Goal: Task Accomplishment & Management: Manage account settings

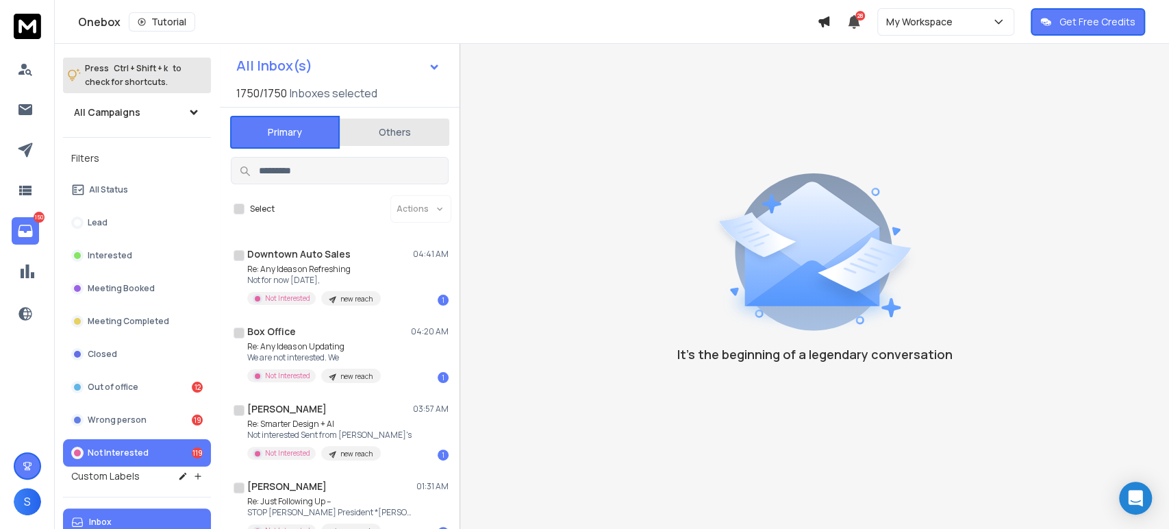
scroll to position [152, 0]
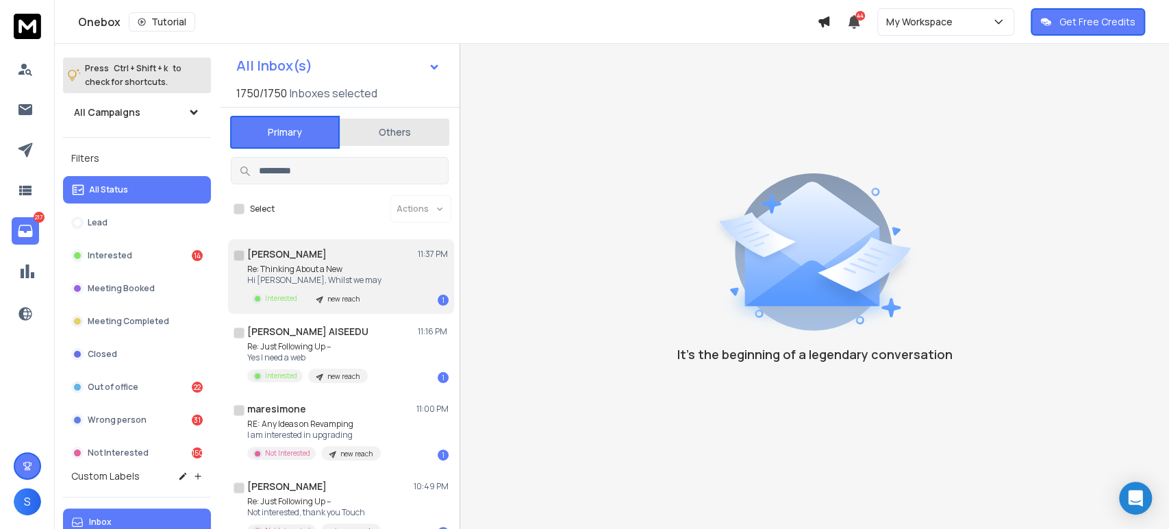
click at [323, 271] on p "Re: Thinking About a New" at bounding box center [314, 269] width 134 height 11
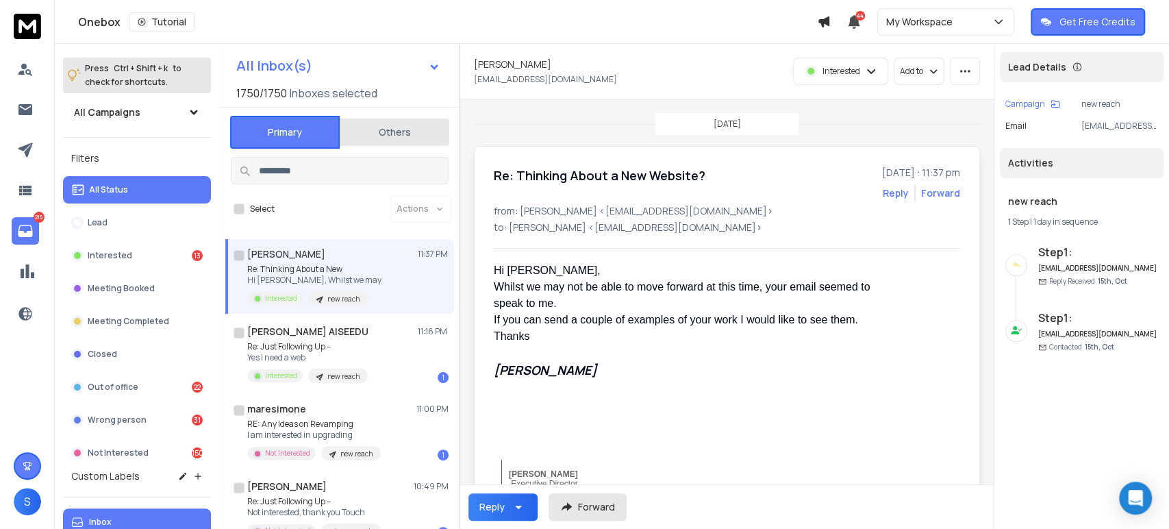
click at [581, 511] on button "Forward" at bounding box center [588, 506] width 78 height 27
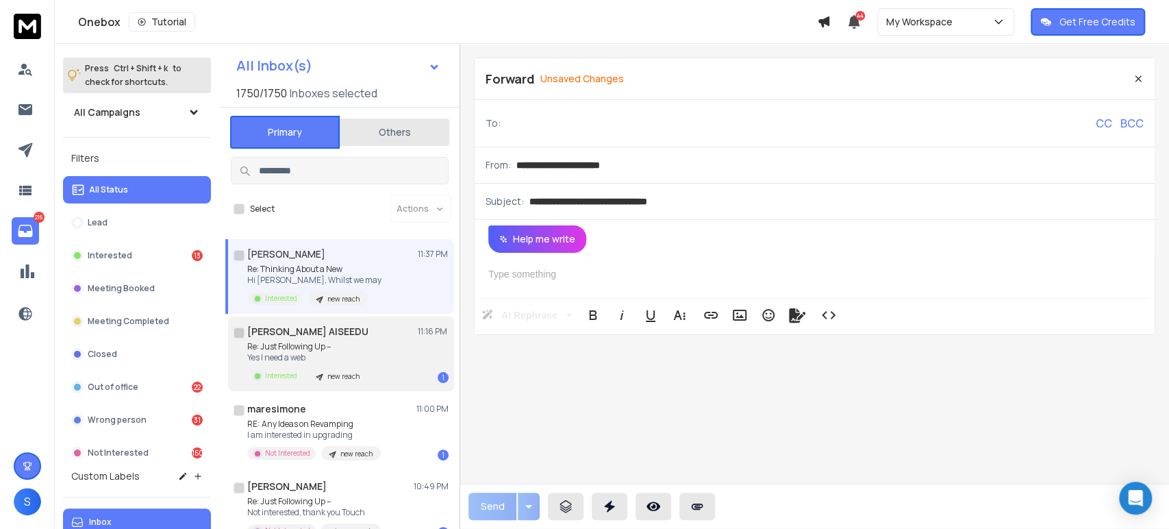
click at [370, 348] on div "Re: Just Following Up – Yes I need a web Interested new reach 1" at bounding box center [347, 362] width 201 height 42
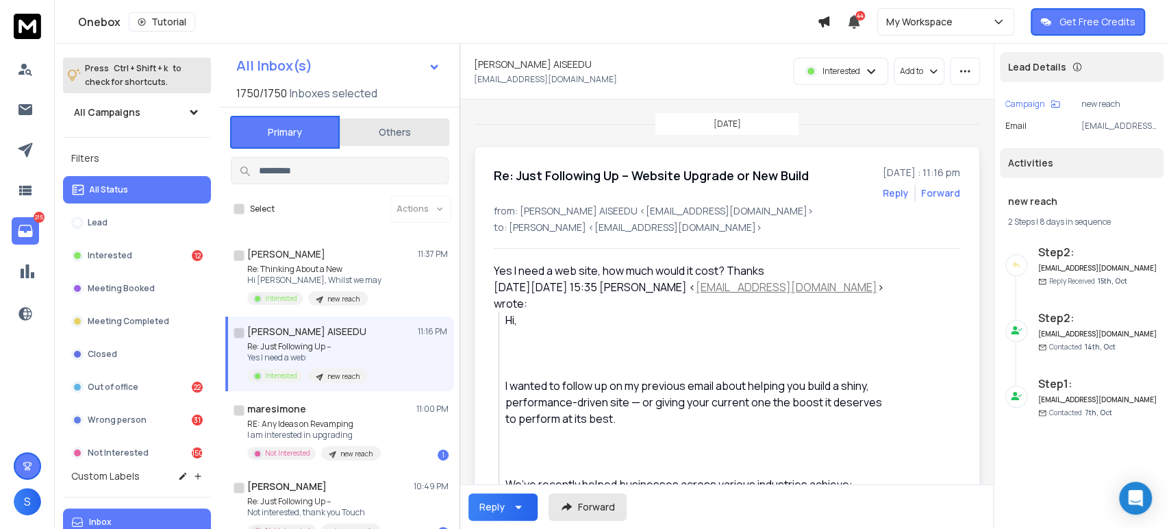
click at [574, 503] on button "Forward" at bounding box center [588, 506] width 78 height 27
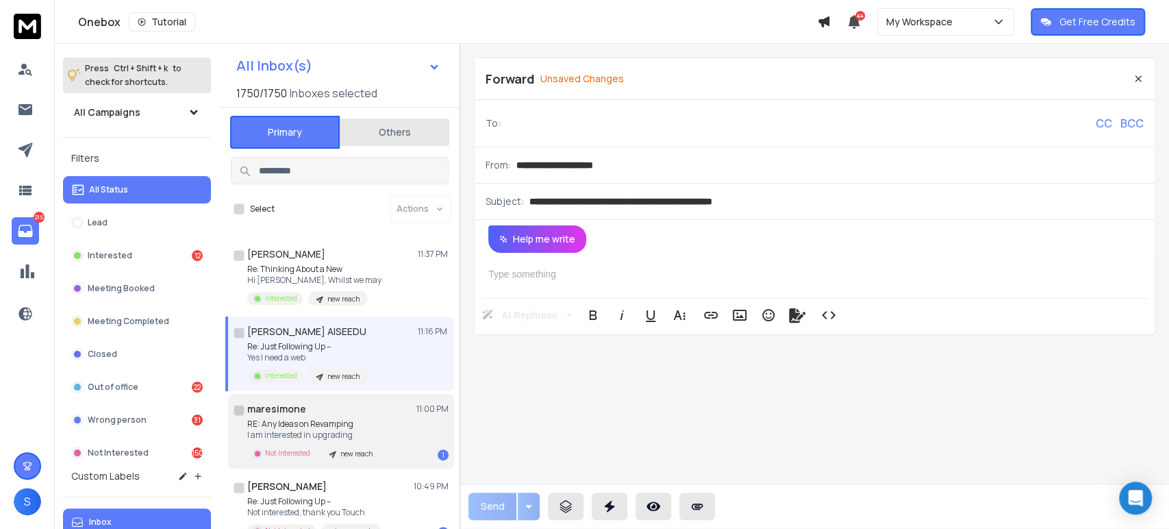
scroll to position [76, 0]
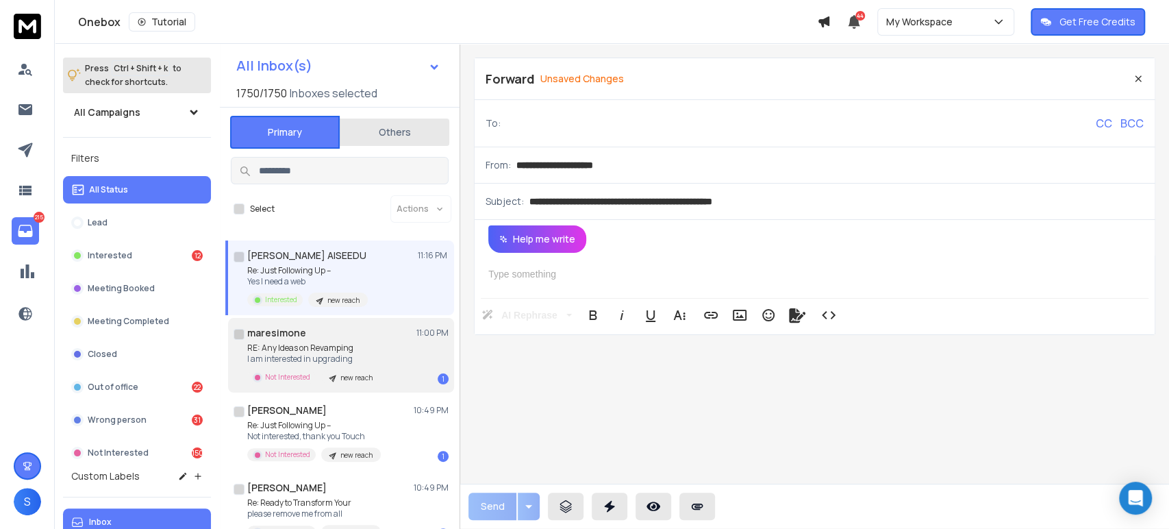
click at [351, 352] on p "RE: Any Ideas on Revamping" at bounding box center [314, 347] width 134 height 11
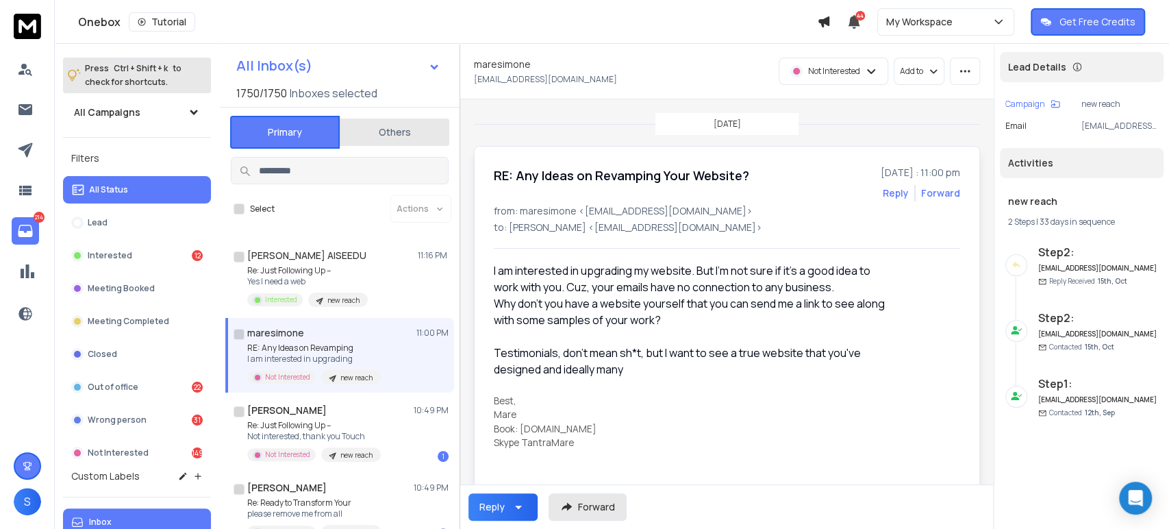
click at [604, 510] on button "Forward" at bounding box center [588, 506] width 78 height 27
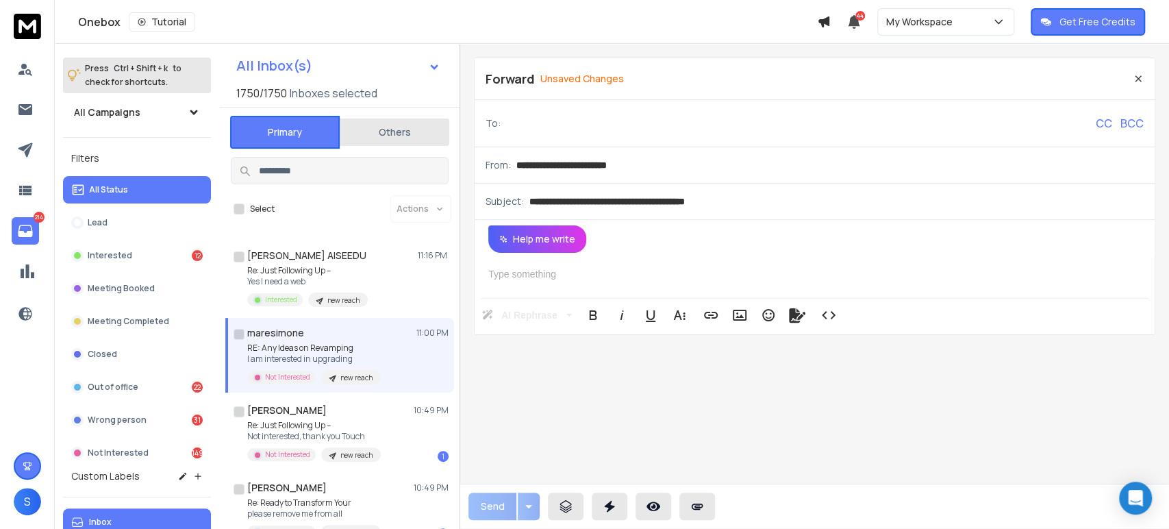
scroll to position [152, 0]
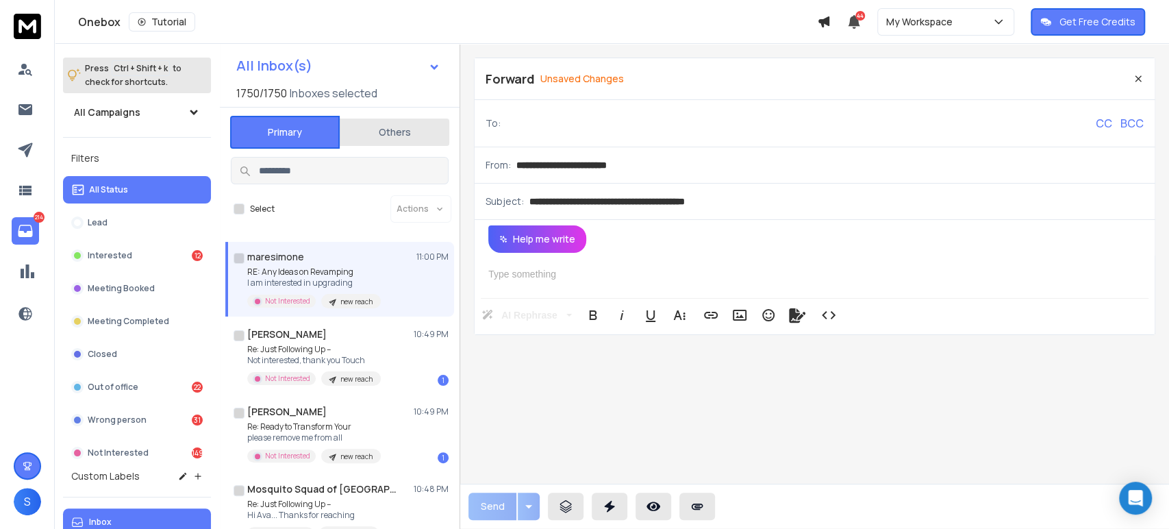
click at [332, 361] on p "Not interested, thank you Touch" at bounding box center [314, 360] width 134 height 11
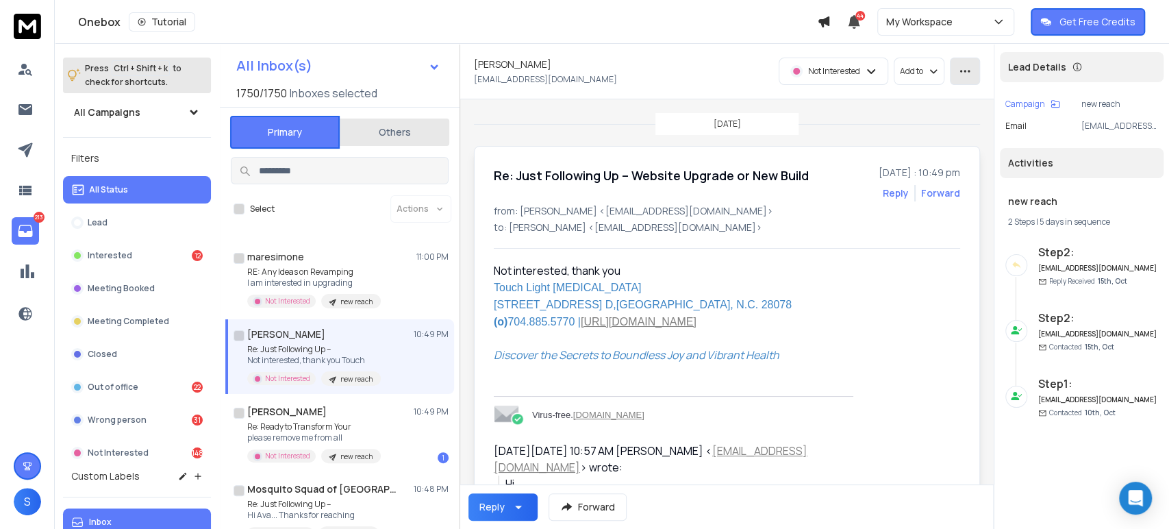
click at [962, 79] on button "button" at bounding box center [965, 71] width 30 height 27
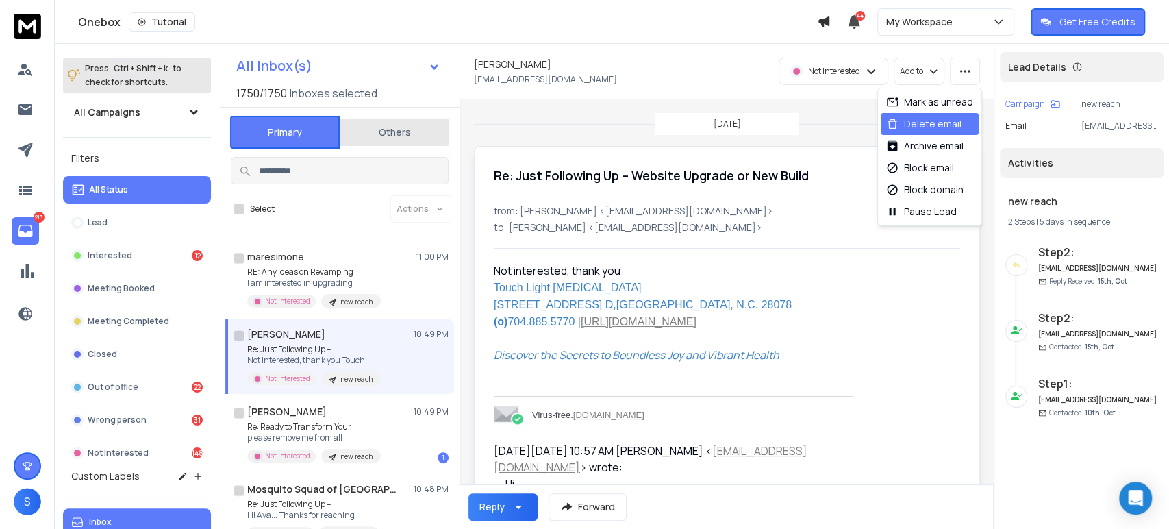
click at [937, 125] on div "Delete email" at bounding box center [923, 124] width 75 height 14
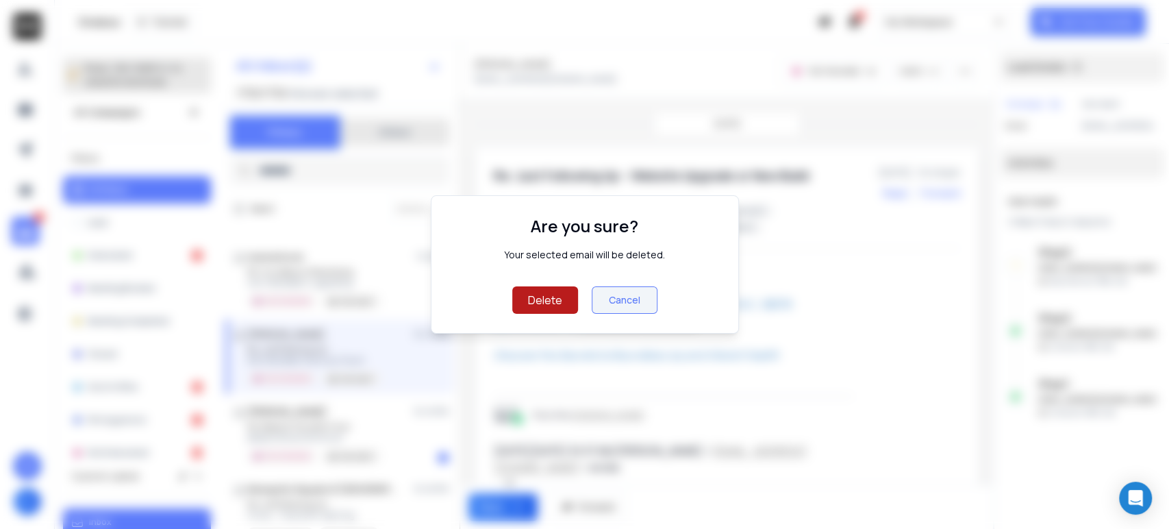
click at [548, 300] on button "Delete" at bounding box center [545, 299] width 66 height 27
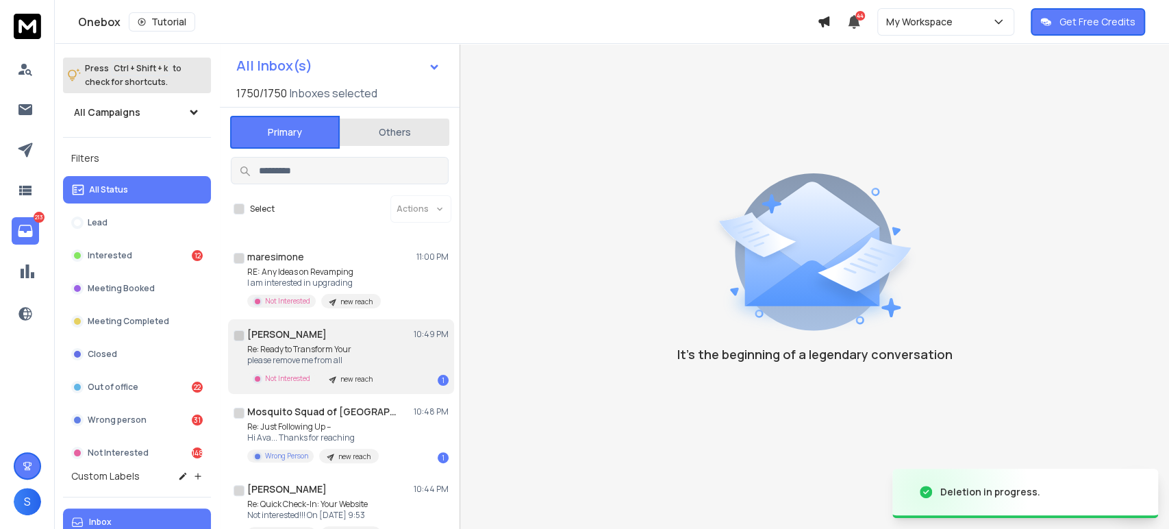
click at [378, 345] on p "Re: Ready to Transform Your" at bounding box center [314, 349] width 134 height 11
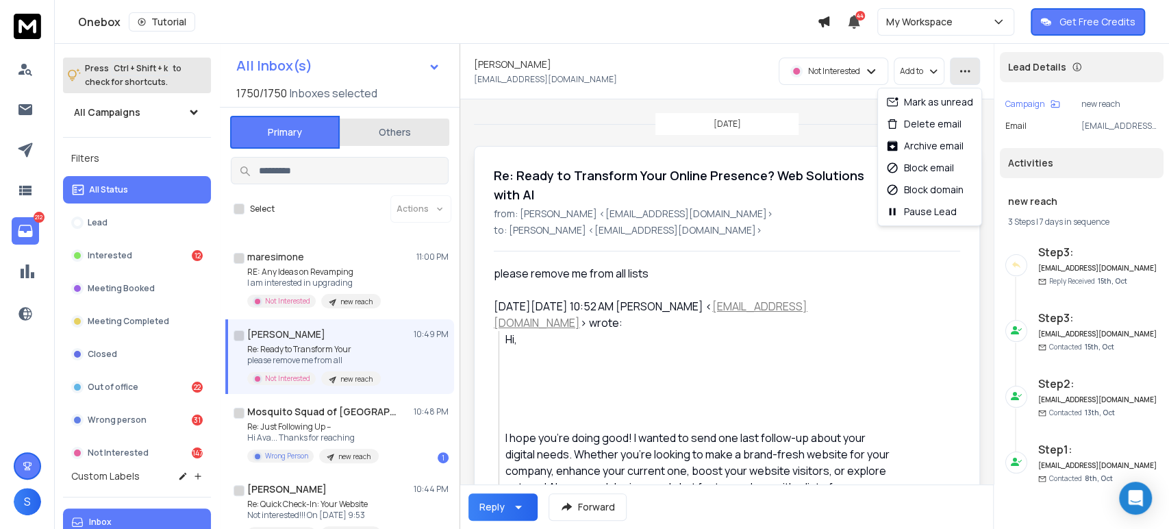
click at [973, 82] on button "button" at bounding box center [965, 71] width 30 height 27
click at [946, 125] on div "Delete email" at bounding box center [923, 124] width 75 height 14
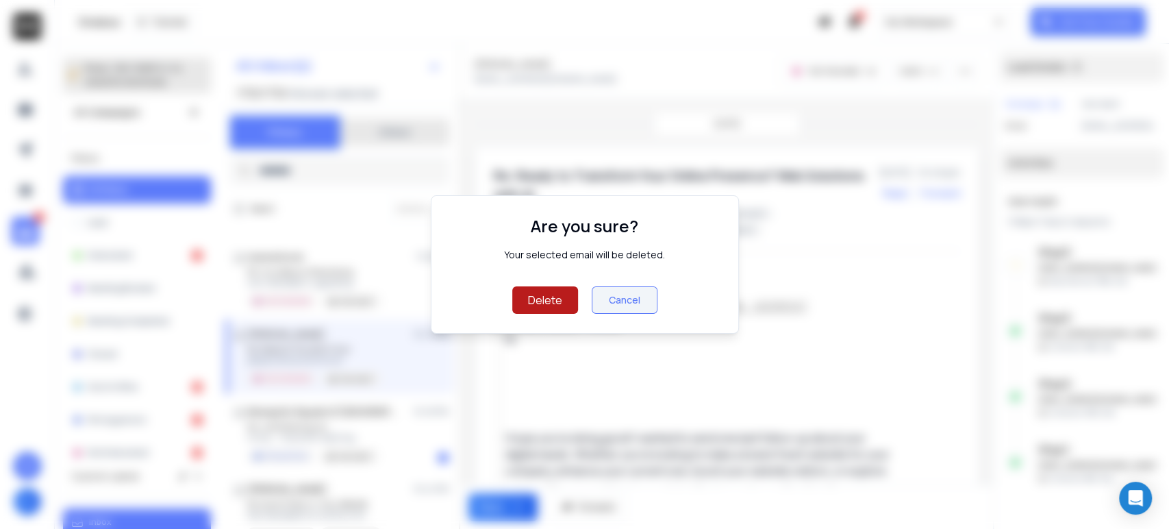
click at [537, 301] on button "Delete" at bounding box center [545, 299] width 66 height 27
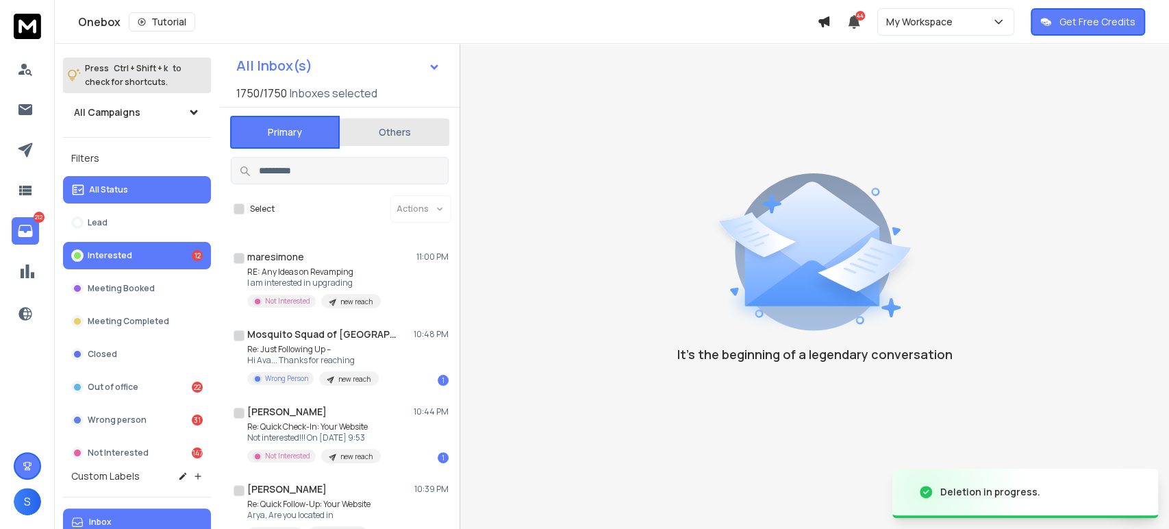
click at [137, 249] on button "Interested 12" at bounding box center [137, 255] width 148 height 27
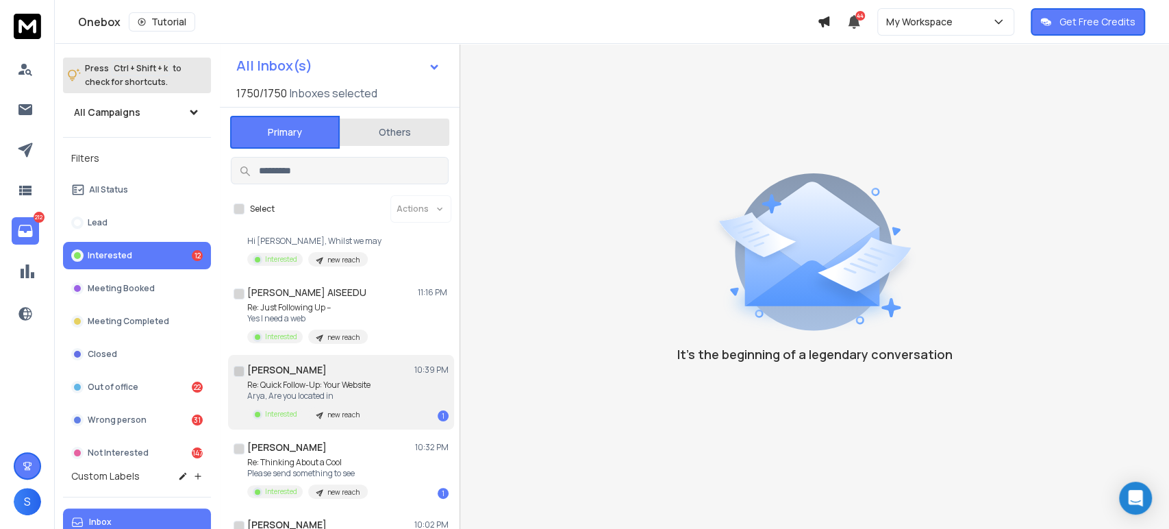
scroll to position [76, 0]
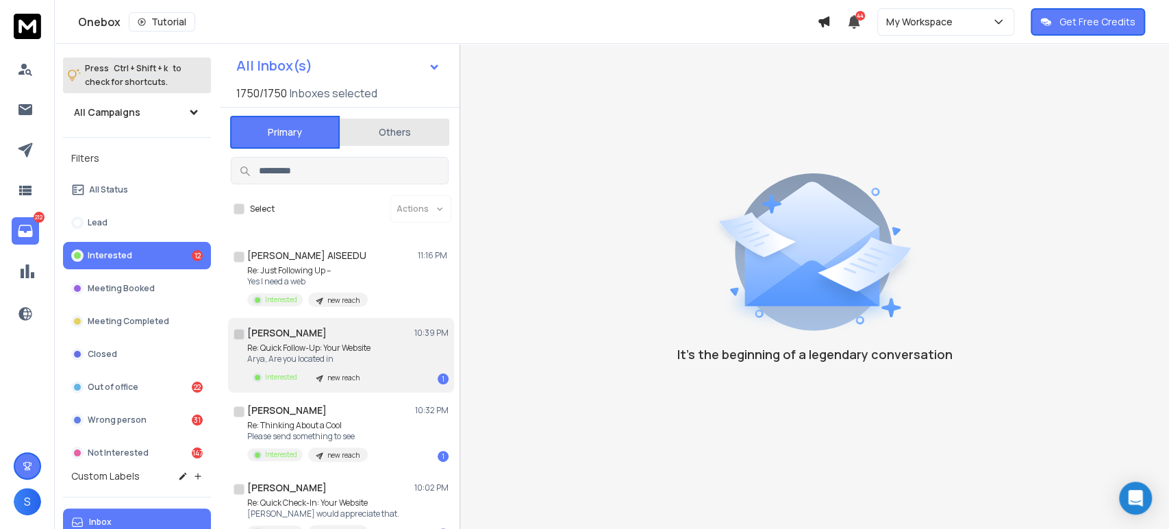
click at [365, 340] on div "Jeanie Darnall 10:39 PM Re: Quick Follow-Up: Your Website Arya, Are you located…" at bounding box center [347, 355] width 201 height 58
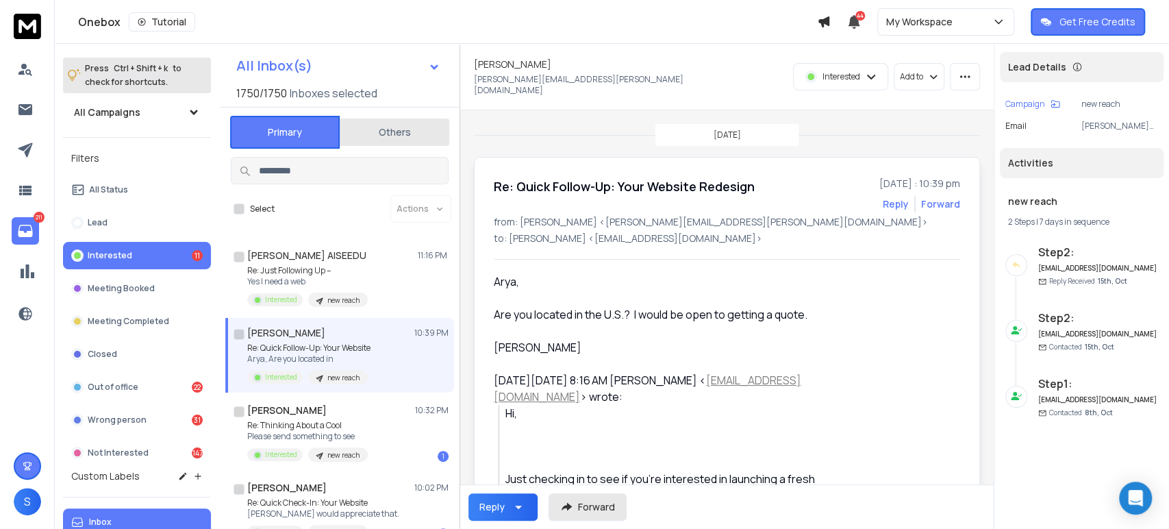
click at [597, 503] on button "Forward" at bounding box center [588, 506] width 78 height 27
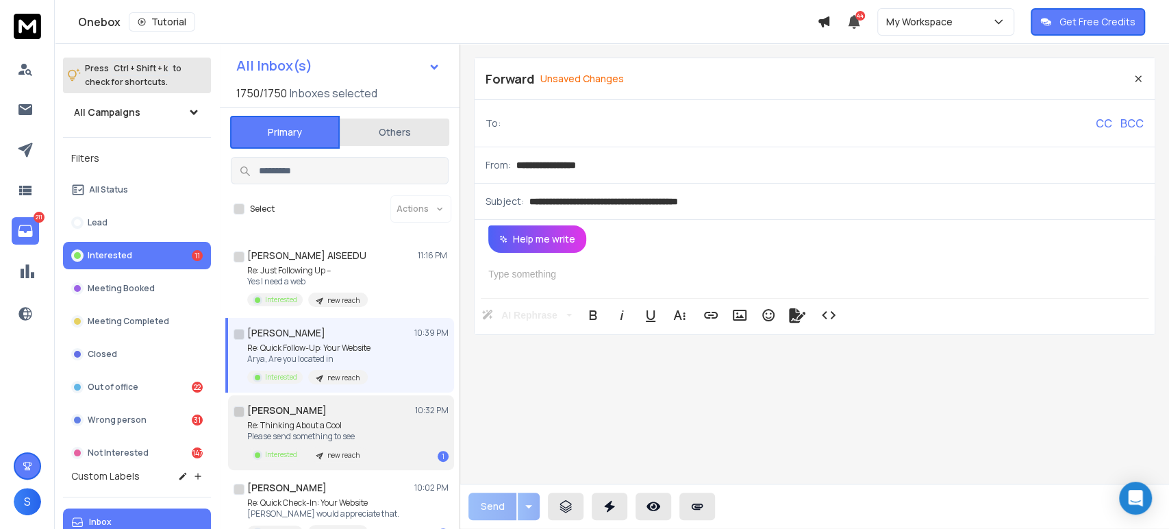
click at [347, 410] on div "Rafael r 10:32 PM" at bounding box center [347, 410] width 201 height 14
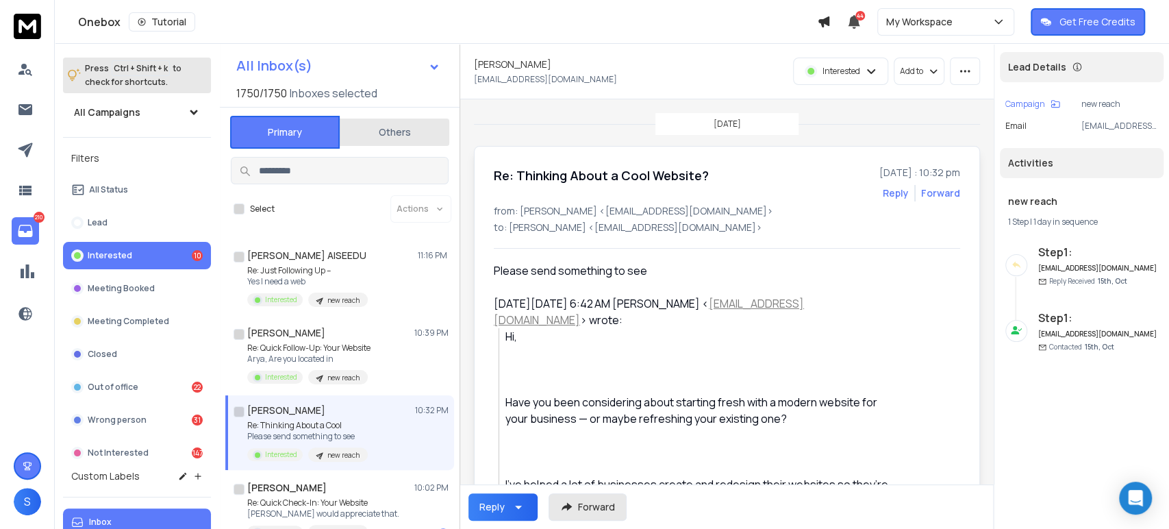
click at [602, 508] on button "Forward" at bounding box center [588, 506] width 78 height 27
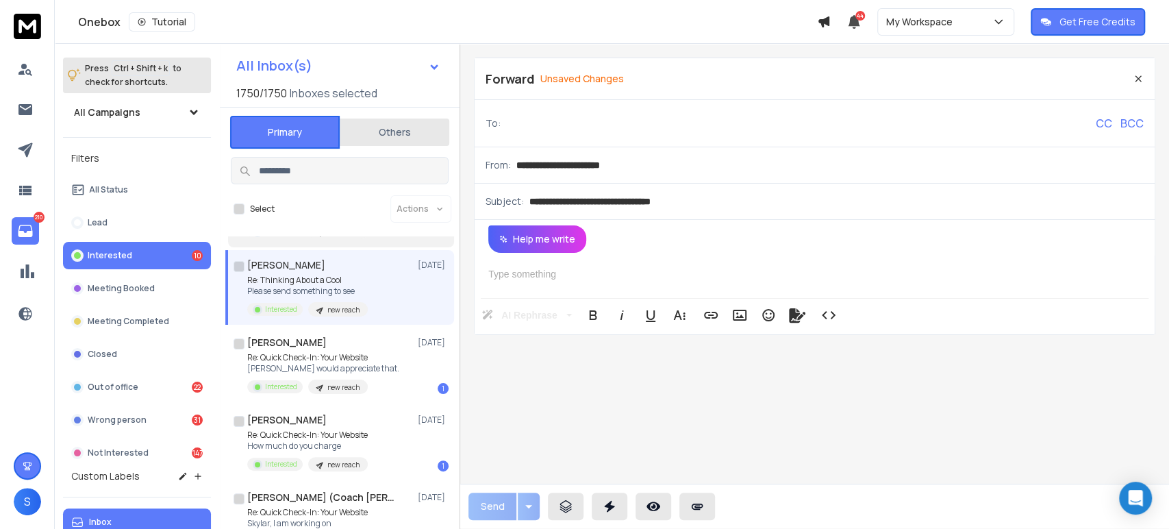
scroll to position [228, 0]
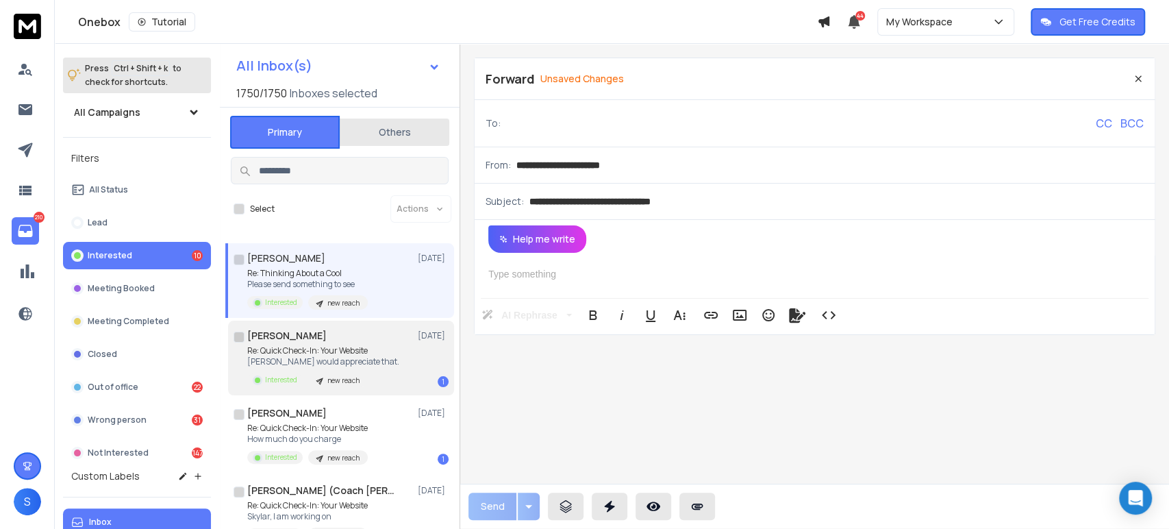
click at [338, 356] on p "[PERSON_NAME] would appreciate that." at bounding box center [323, 361] width 152 height 11
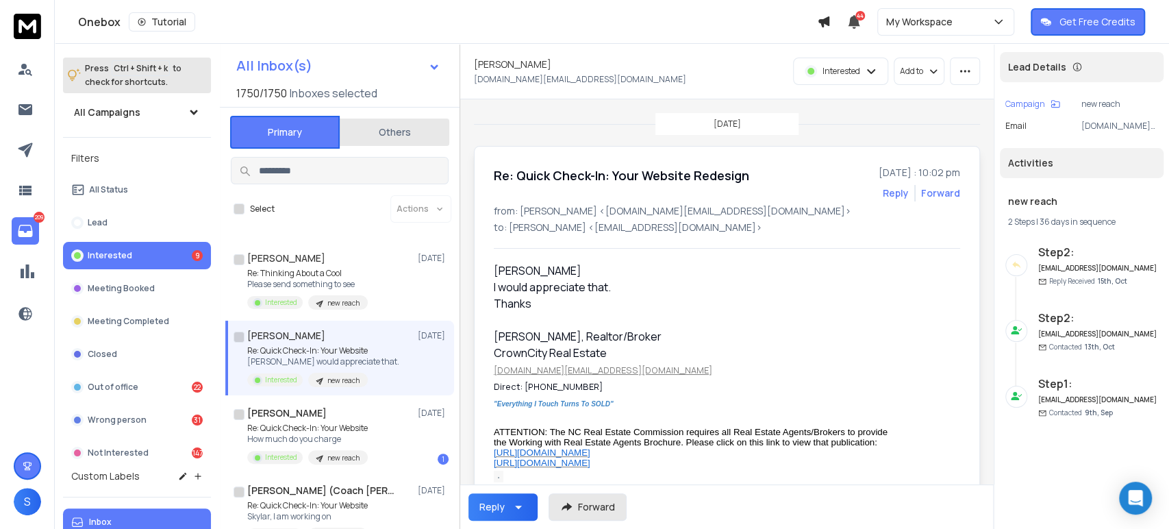
click at [597, 506] on button "Forward" at bounding box center [588, 506] width 78 height 27
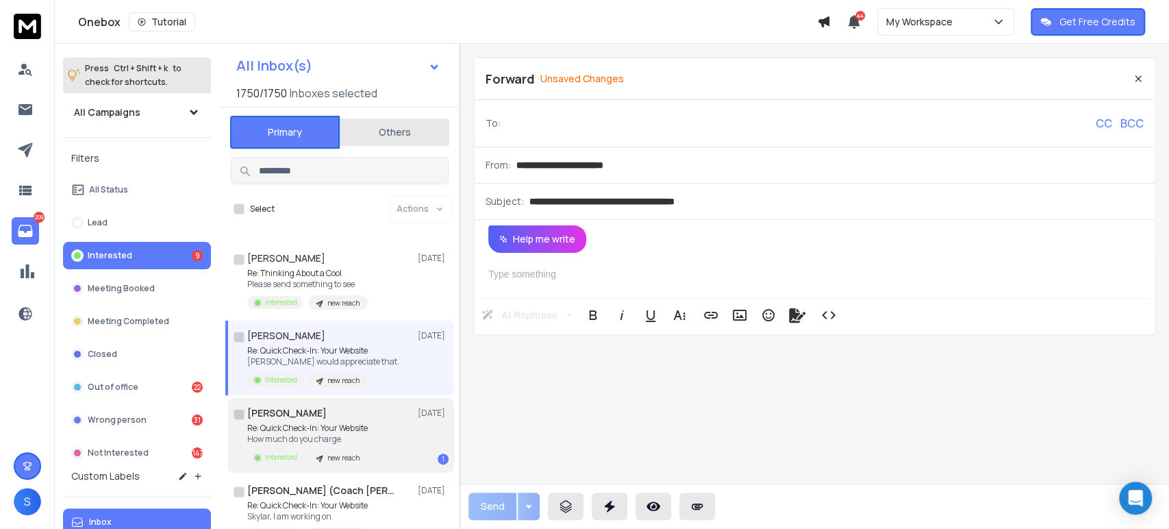
click at [373, 413] on div "Kamika Dillard 15 Oct" at bounding box center [347, 413] width 201 height 14
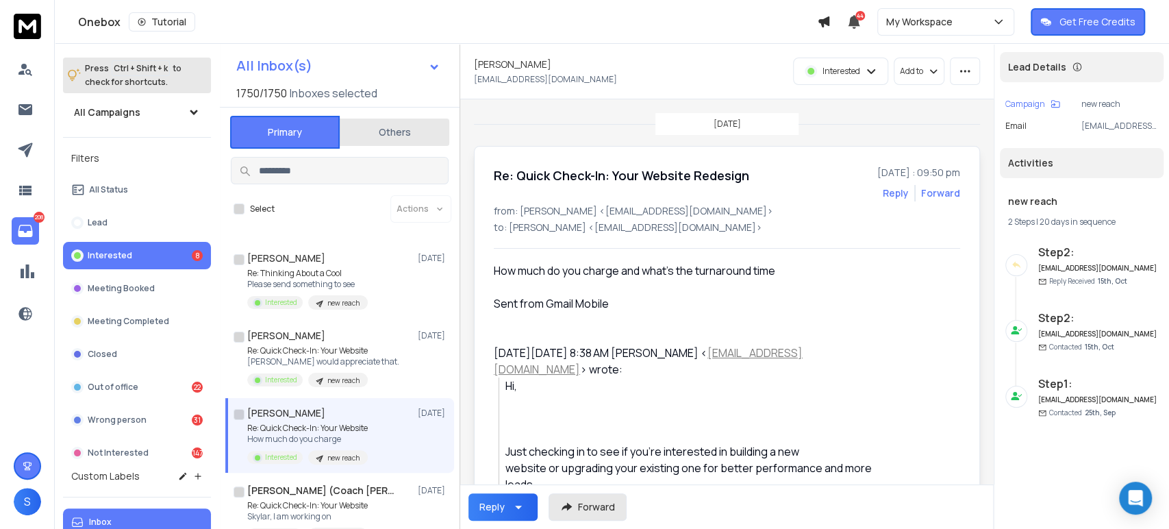
click at [577, 514] on button "Forward" at bounding box center [588, 506] width 78 height 27
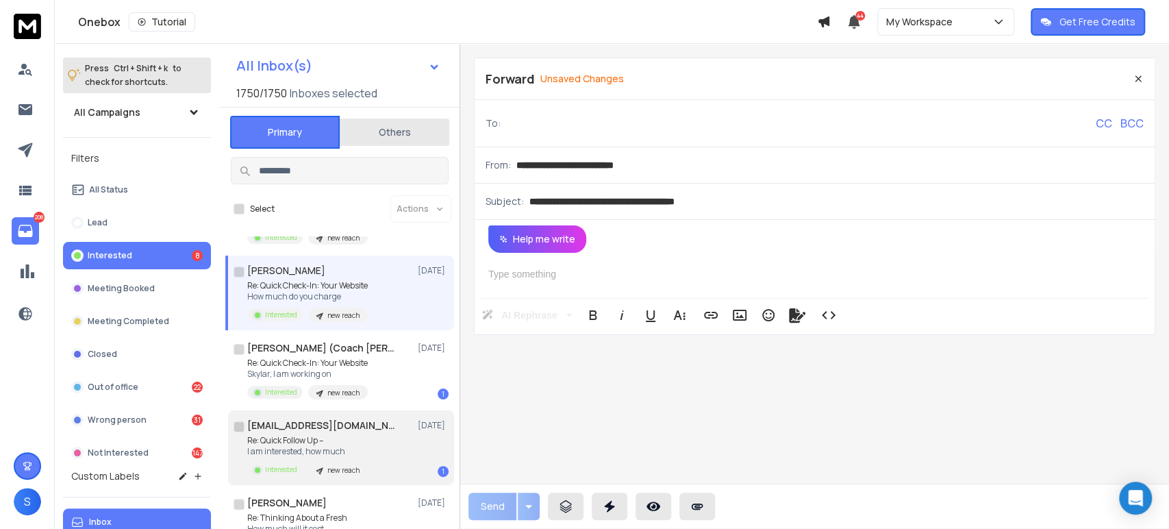
scroll to position [380, 0]
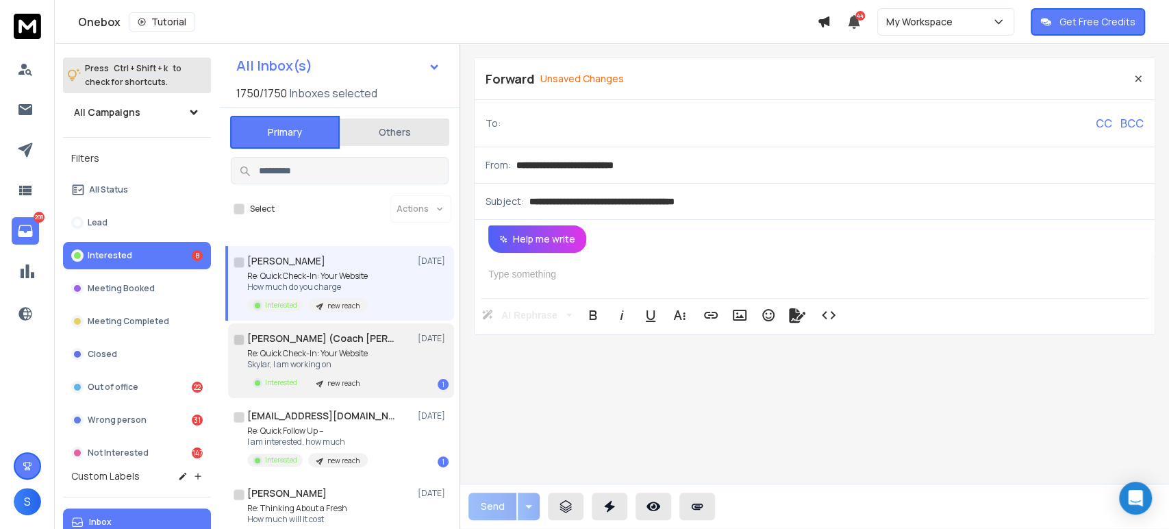
click at [373, 342] on h1 "[PERSON_NAME] (Coach [PERSON_NAME])" at bounding box center [322, 339] width 151 height 14
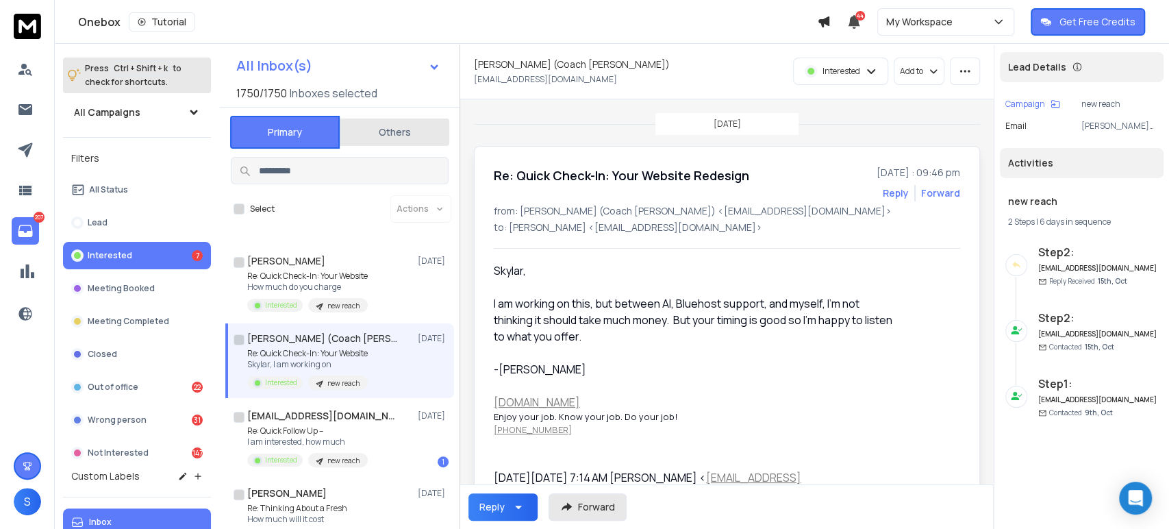
click at [597, 504] on button "Forward" at bounding box center [588, 506] width 78 height 27
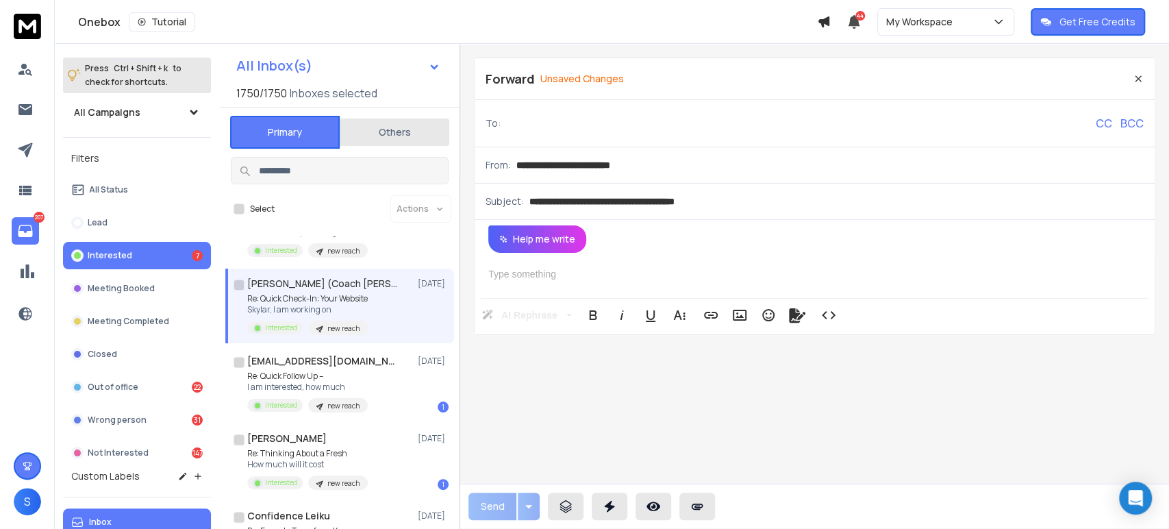
scroll to position [456, 0]
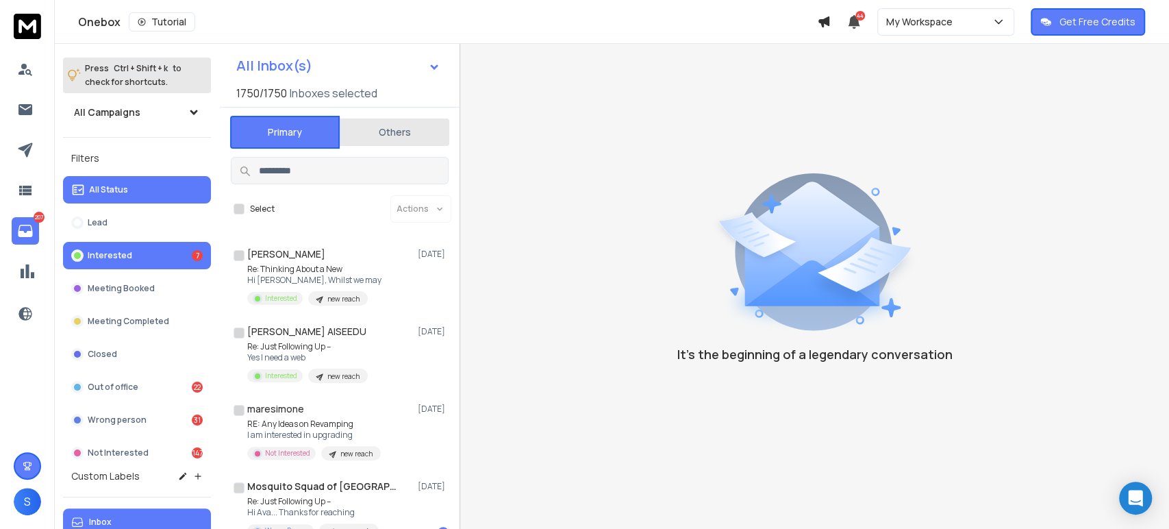
click at [99, 261] on div "Interested" at bounding box center [101, 255] width 61 height 12
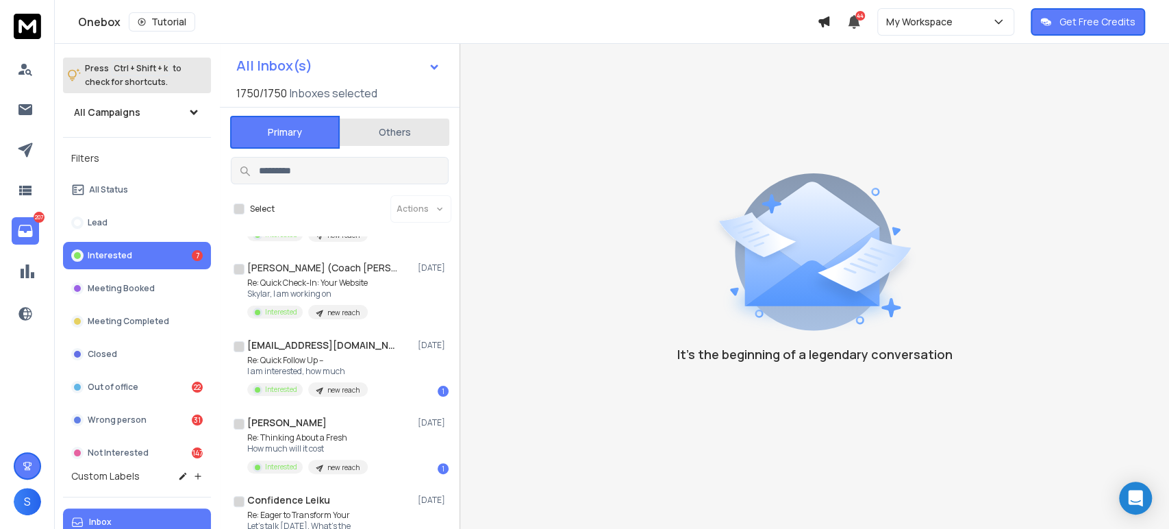
scroll to position [456, 0]
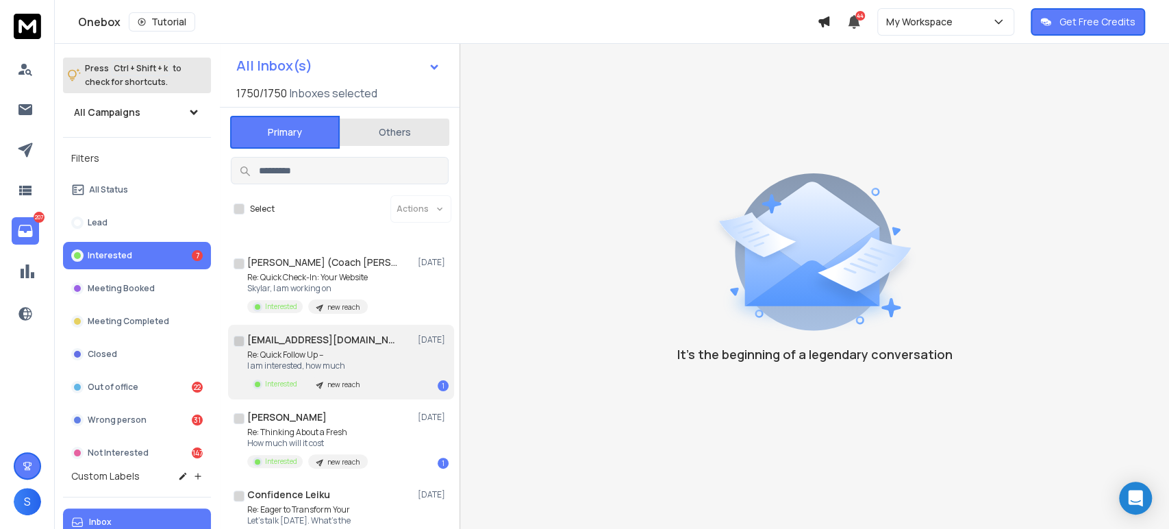
click at [362, 353] on p "Re: Quick Follow Up –" at bounding box center [307, 354] width 121 height 11
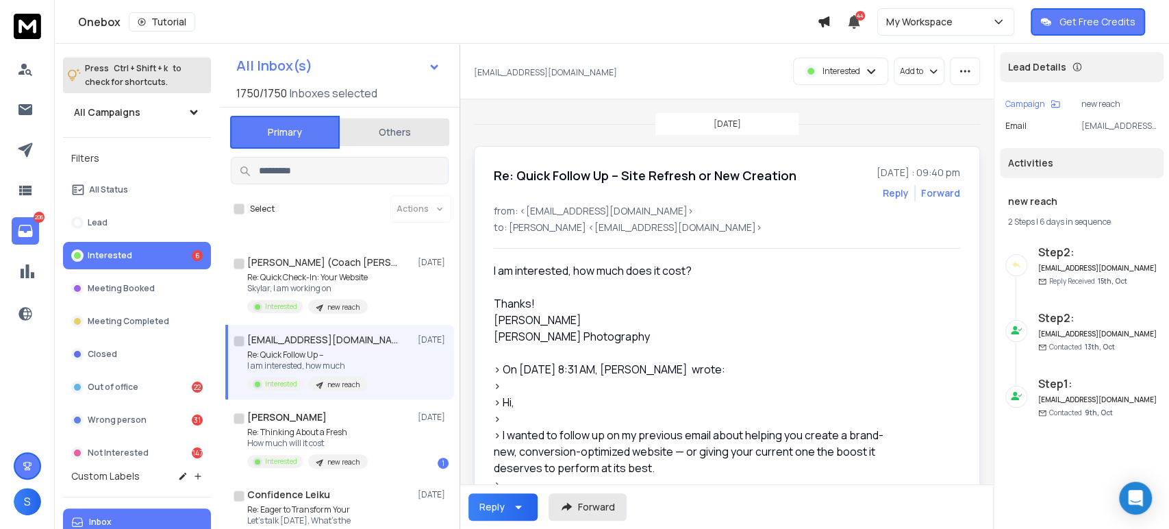
click at [611, 502] on button "Forward" at bounding box center [588, 506] width 78 height 27
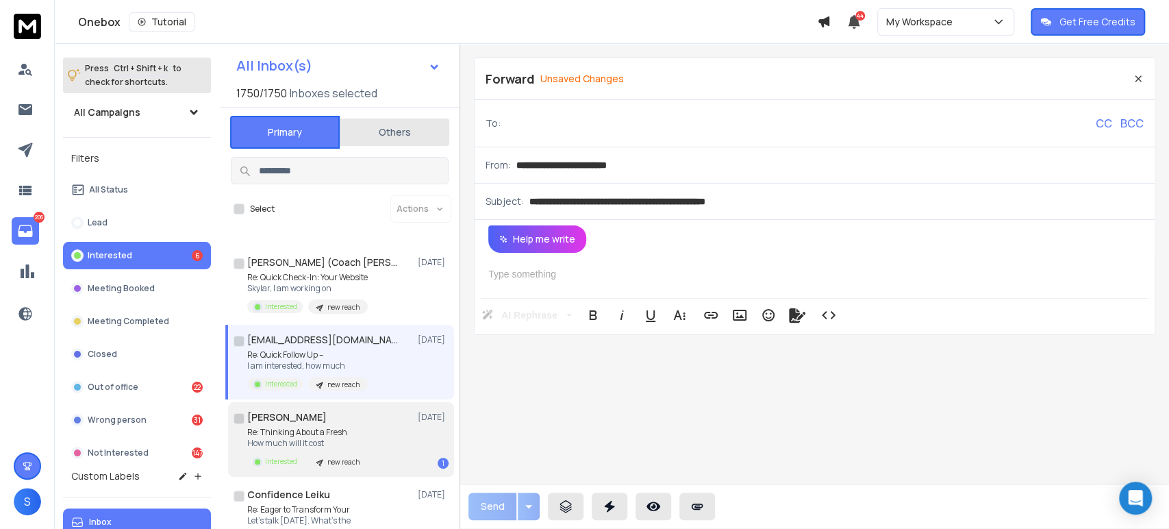
click at [347, 445] on p "How much will it cost" at bounding box center [307, 443] width 121 height 11
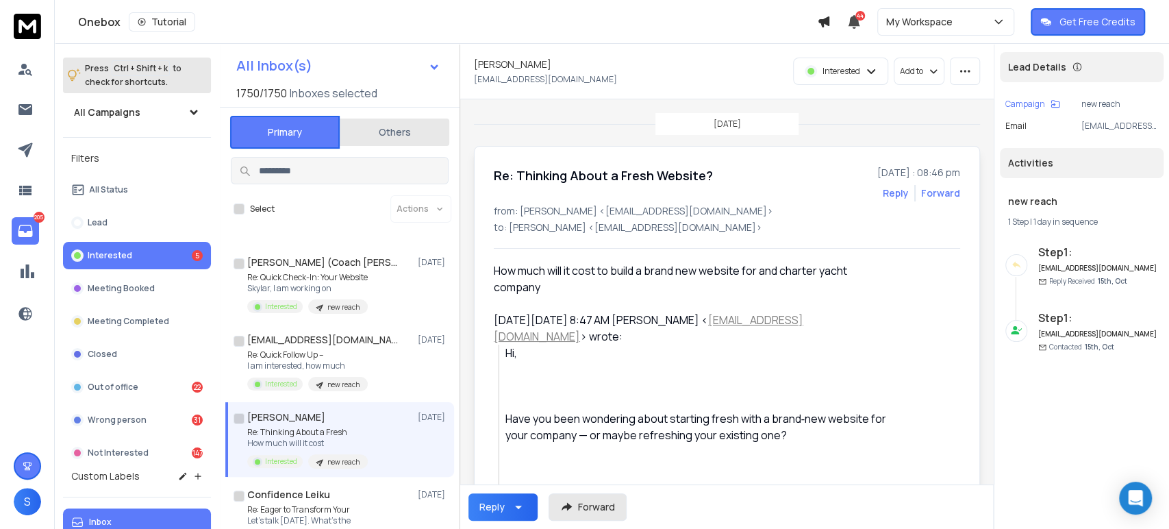
click at [576, 505] on button "Forward" at bounding box center [588, 506] width 78 height 27
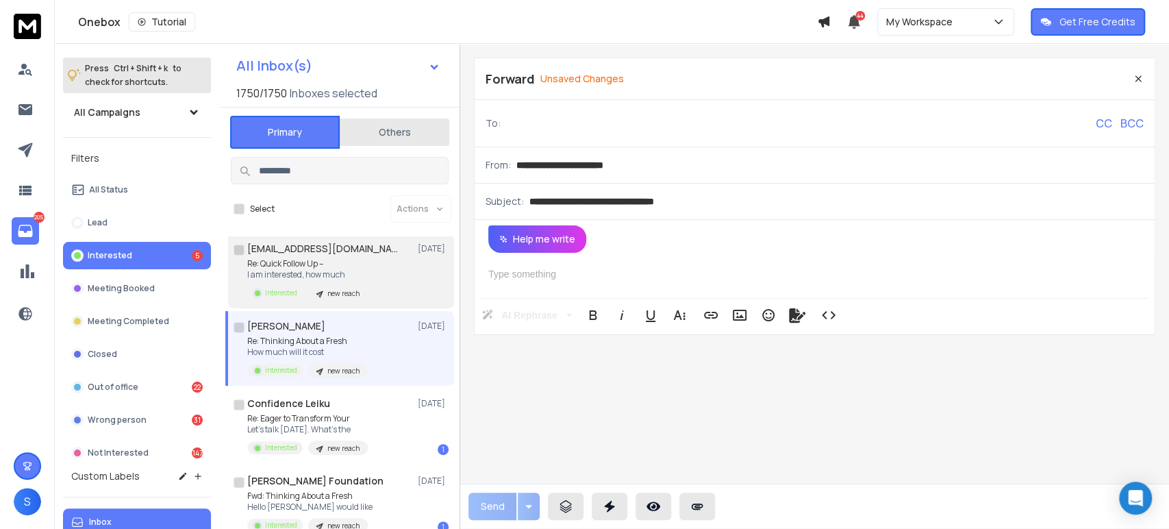
scroll to position [685, 0]
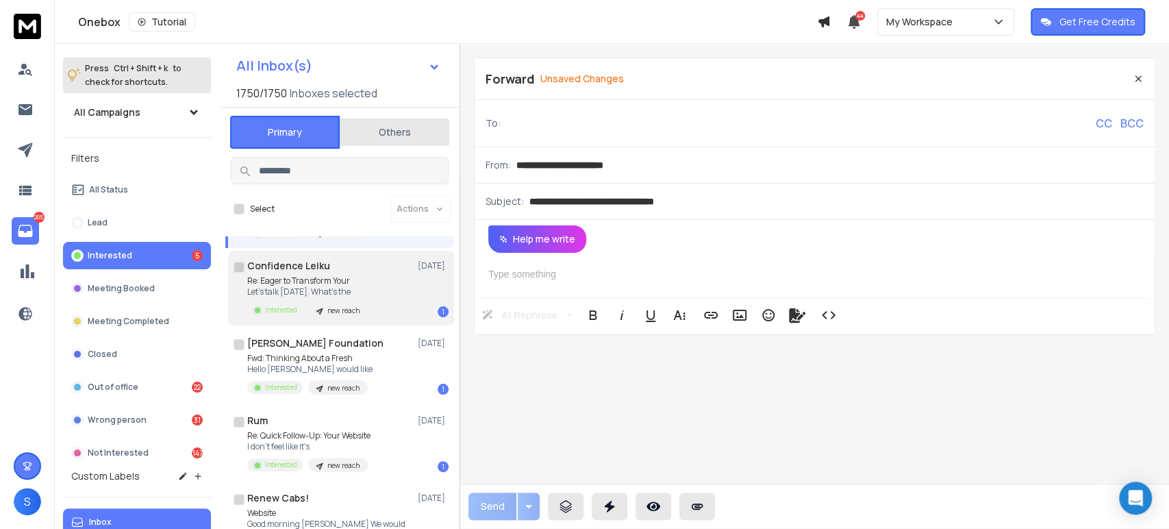
click at [363, 286] on p "Let’s talk [DATE]. What’s the" at bounding box center [307, 291] width 121 height 11
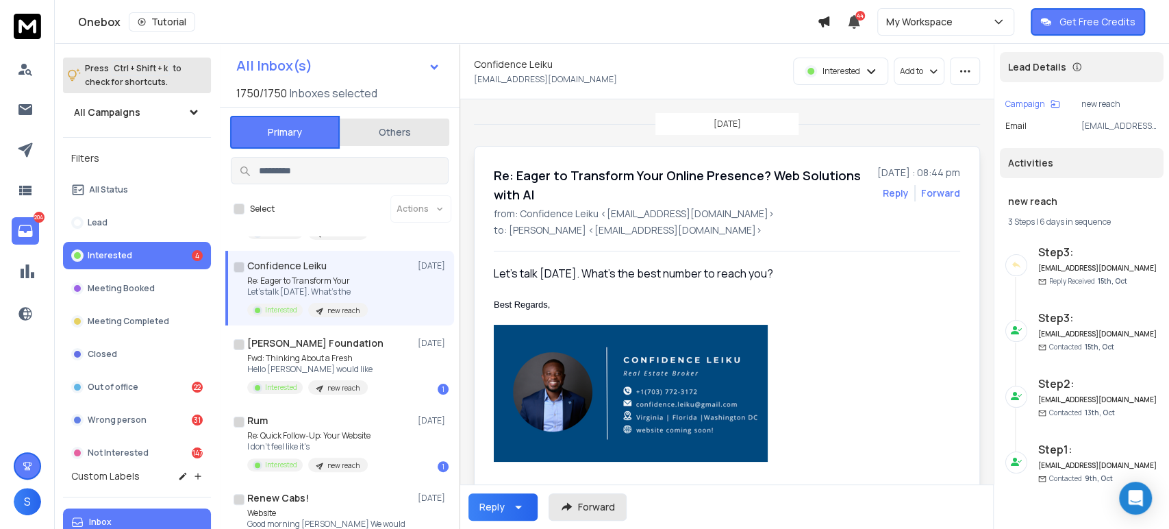
click at [596, 503] on button "Forward" at bounding box center [588, 506] width 78 height 27
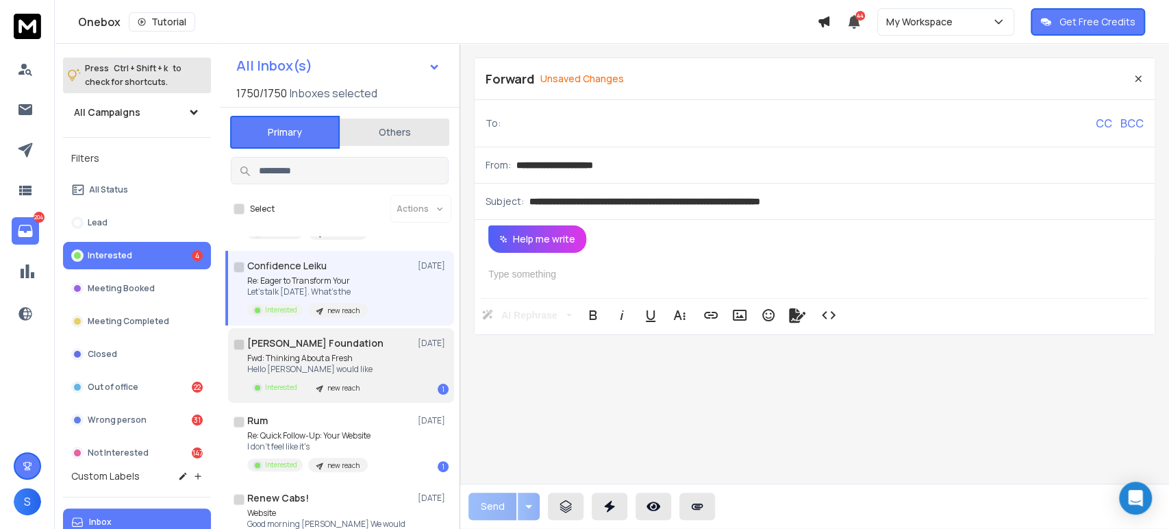
click at [291, 349] on h1 "[PERSON_NAME] Foundation" at bounding box center [315, 343] width 136 height 14
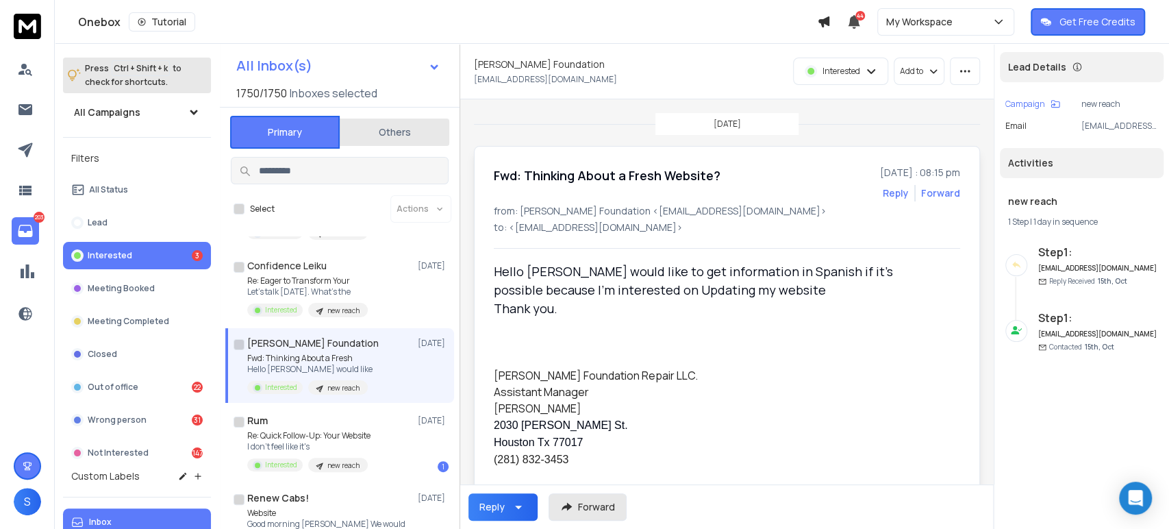
click at [604, 497] on button "Forward" at bounding box center [588, 506] width 78 height 27
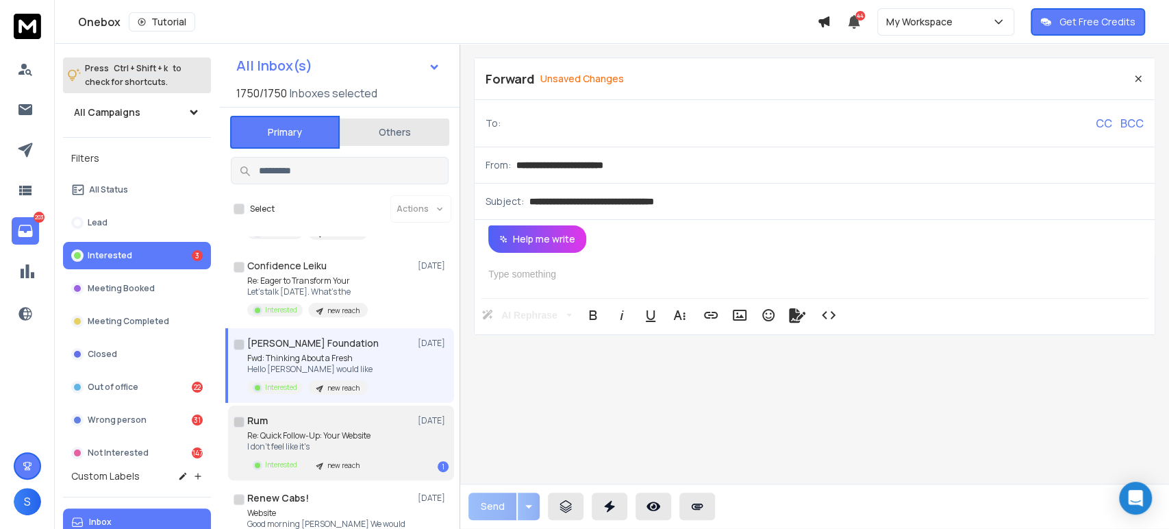
click at [382, 446] on div "Re: Quick Follow-Up: Your Website I don't feel like it's Interested new reach 1" at bounding box center [347, 451] width 201 height 42
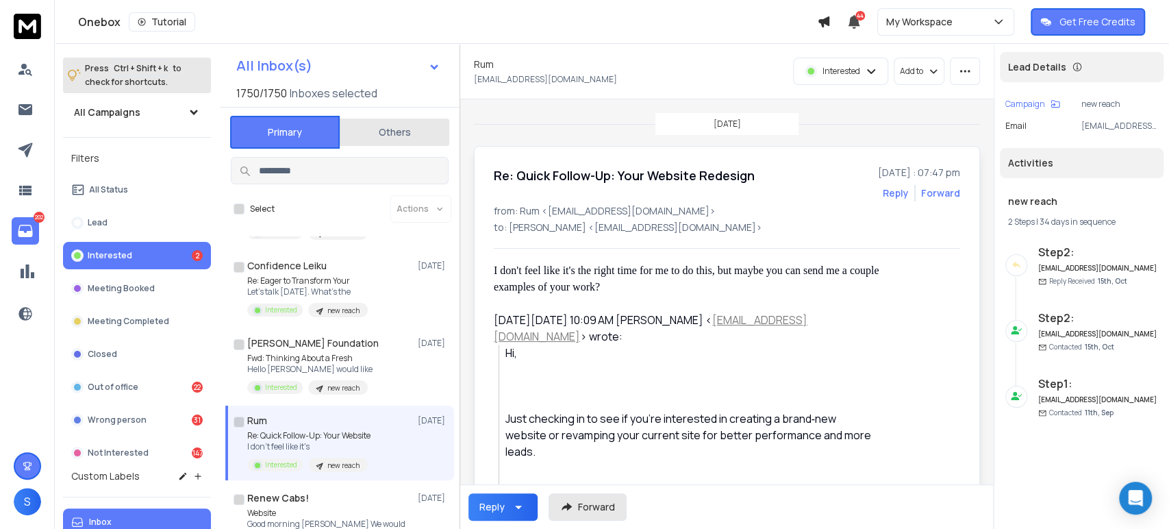
click at [573, 514] on button "Forward" at bounding box center [588, 506] width 78 height 27
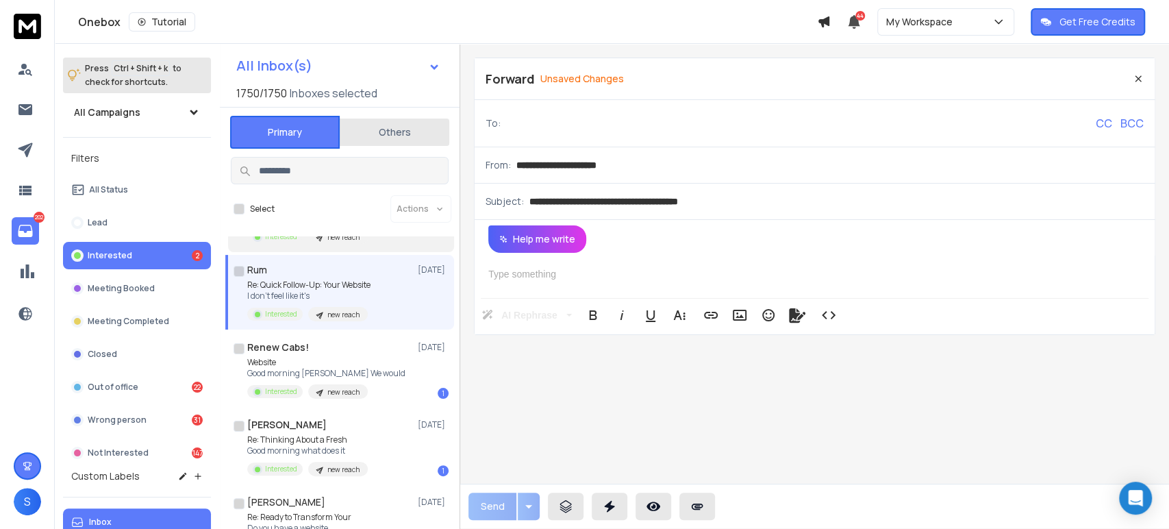
scroll to position [837, 0]
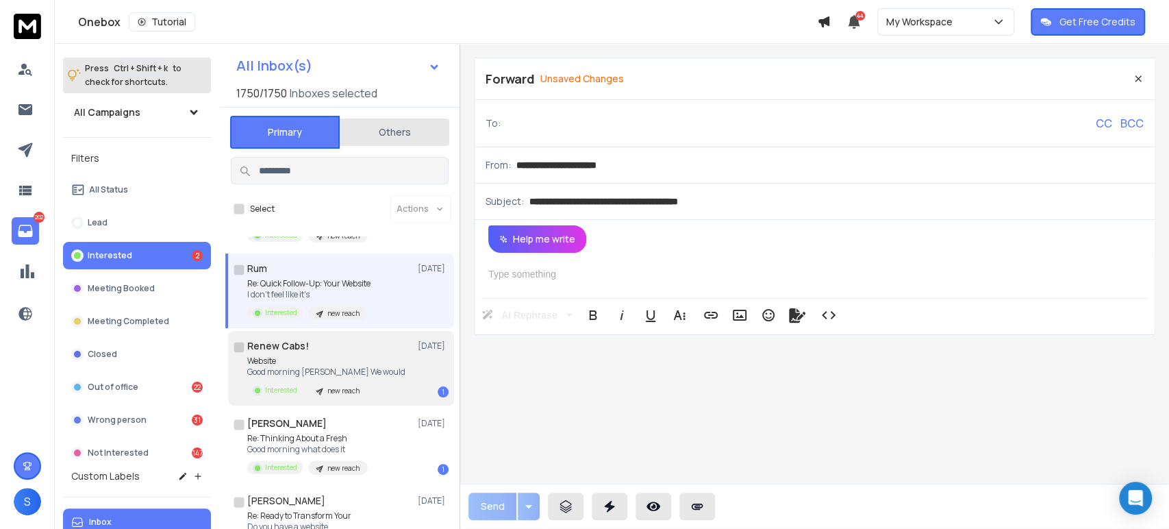
click at [378, 350] on div "Renew Cabs! 15 Oct" at bounding box center [347, 346] width 201 height 14
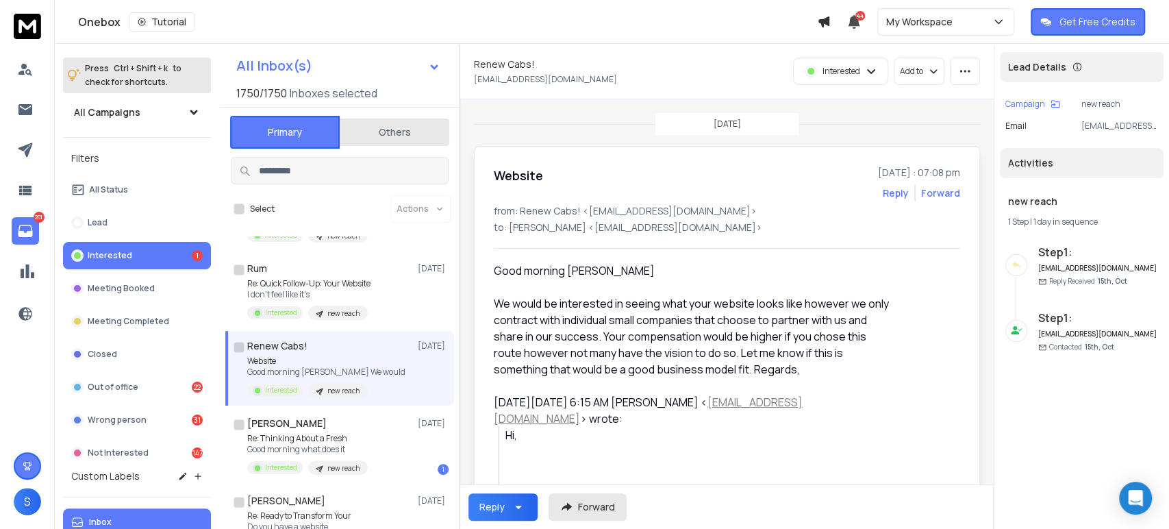
click at [587, 502] on button "Forward" at bounding box center [588, 506] width 78 height 27
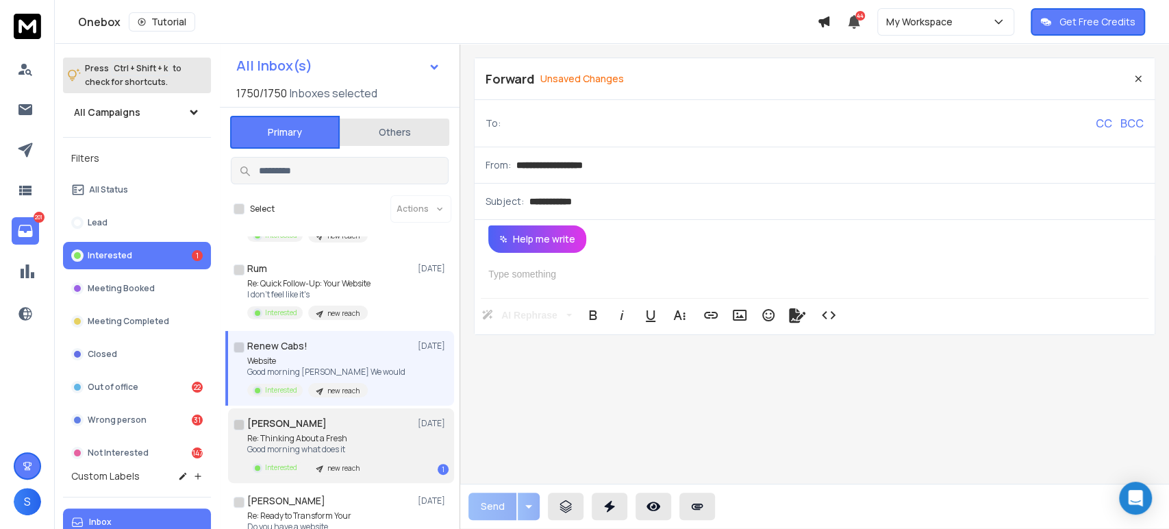
click at [384, 434] on div "Re: Thinking About a Fresh Good morning what does it Interested new reach 1" at bounding box center [347, 454] width 201 height 42
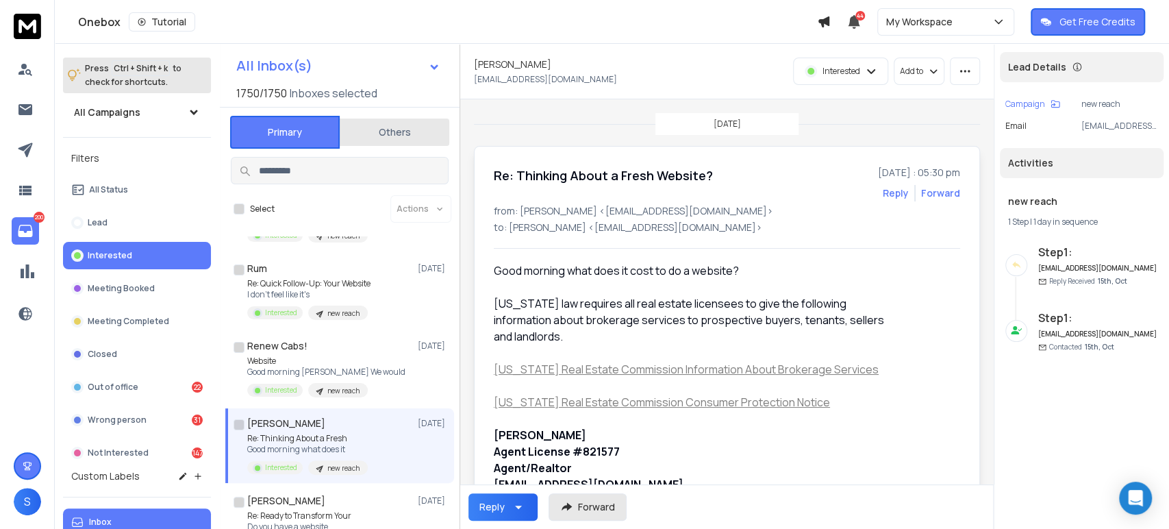
click at [588, 503] on button "Forward" at bounding box center [588, 506] width 78 height 27
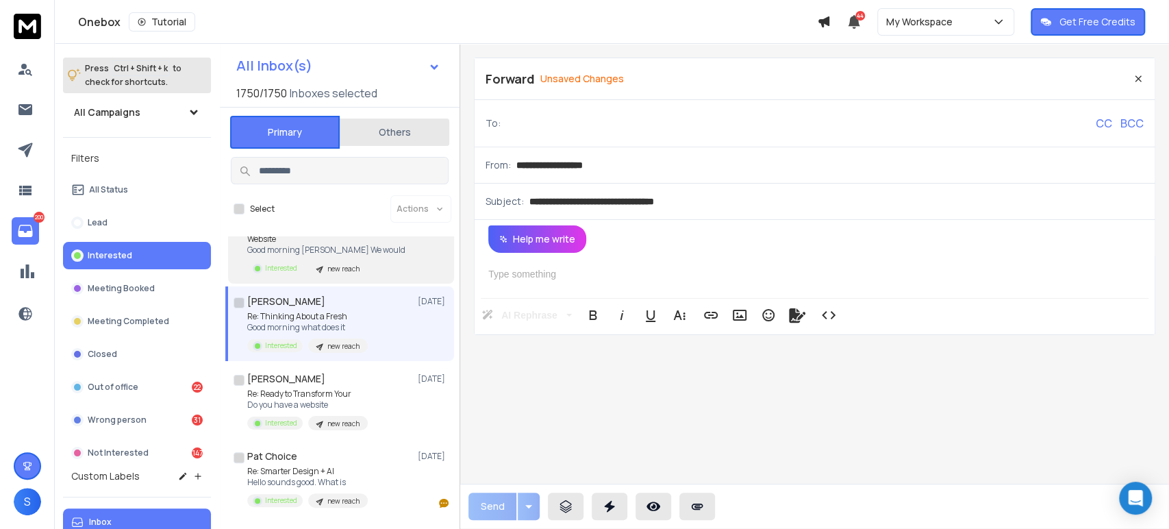
scroll to position [1065, 0]
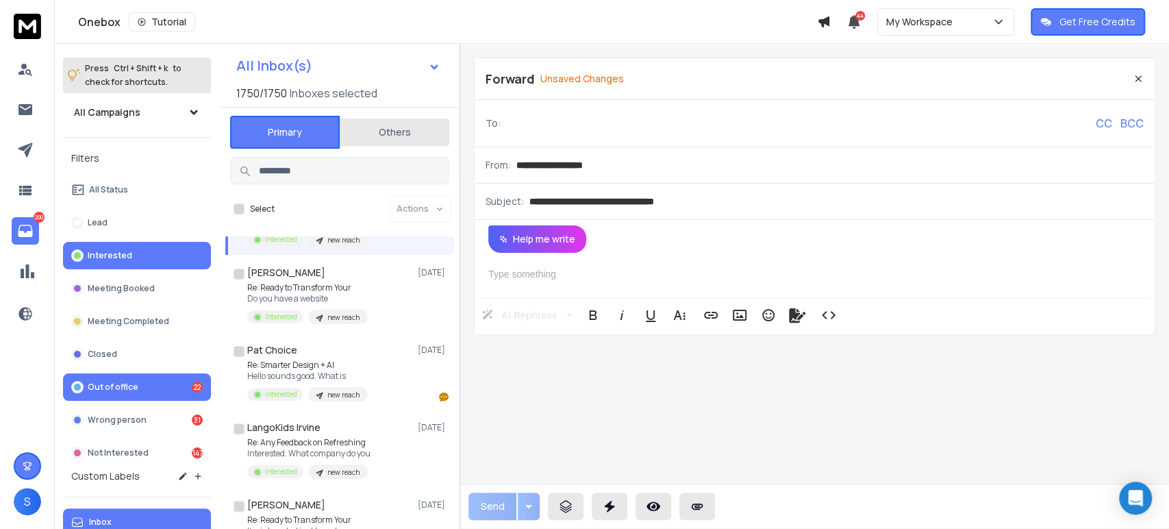
click at [162, 377] on button "Out of office 22" at bounding box center [137, 386] width 148 height 27
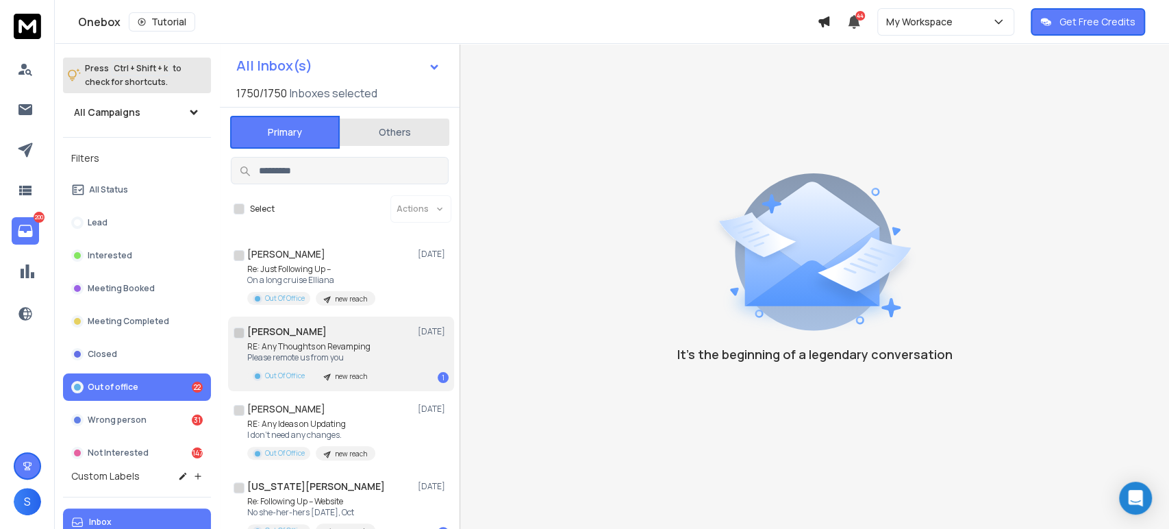
scroll to position [76, 0]
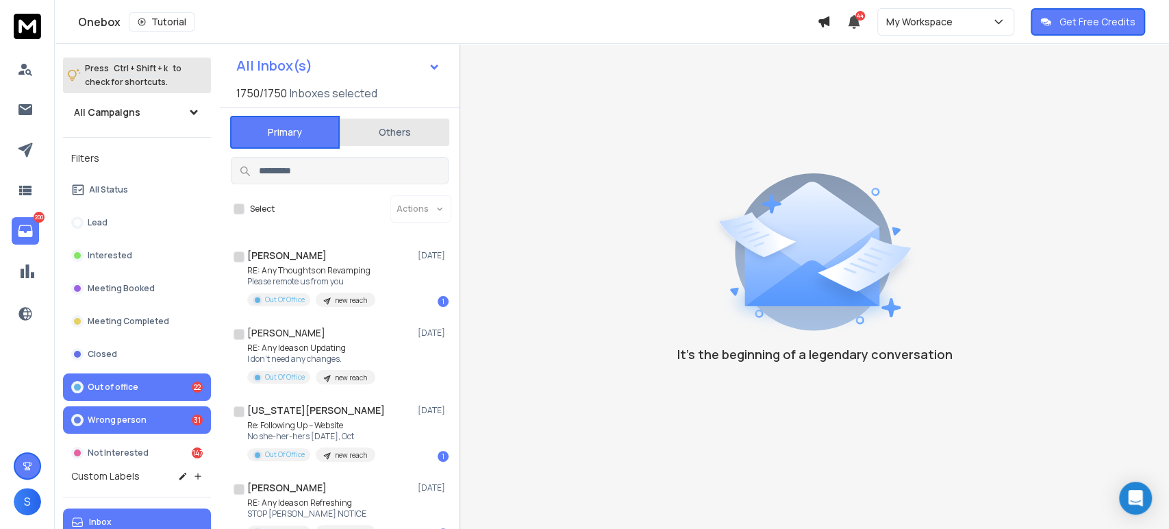
click at [135, 421] on p "Wrong person" at bounding box center [117, 419] width 59 height 11
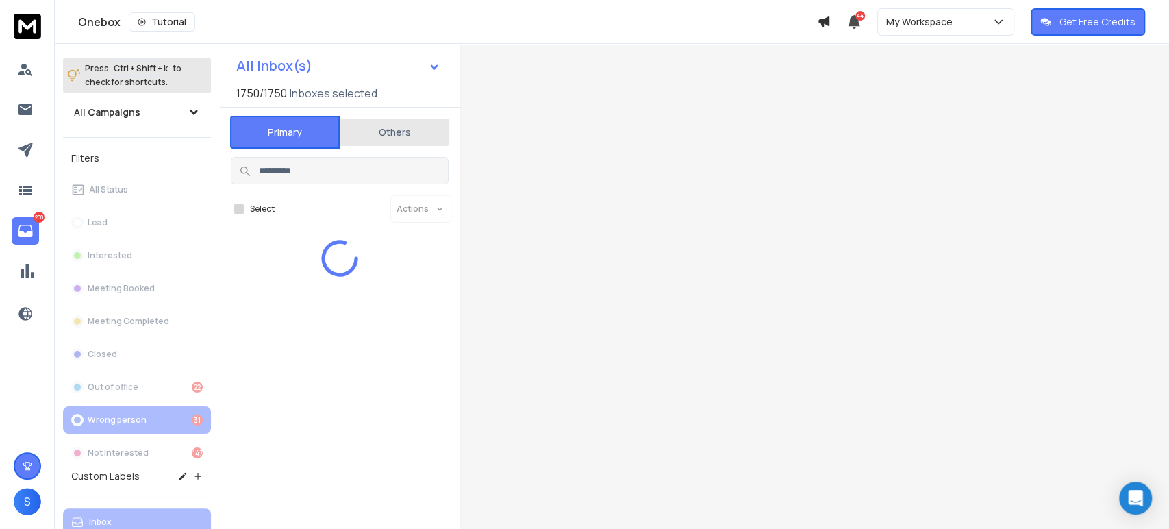
scroll to position [0, 0]
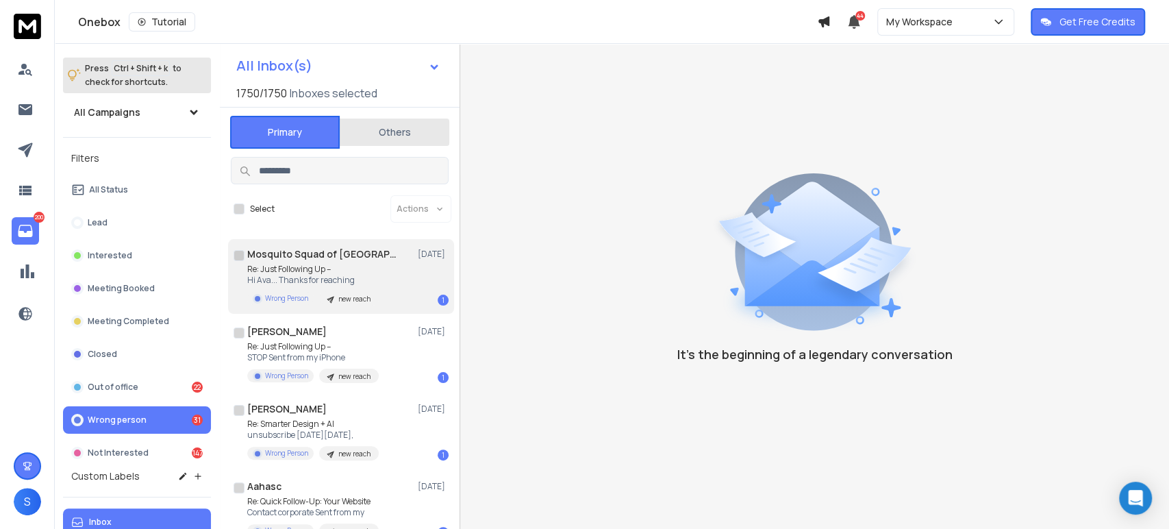
click at [288, 265] on p "Re: Just Following Up –" at bounding box center [313, 269] width 132 height 11
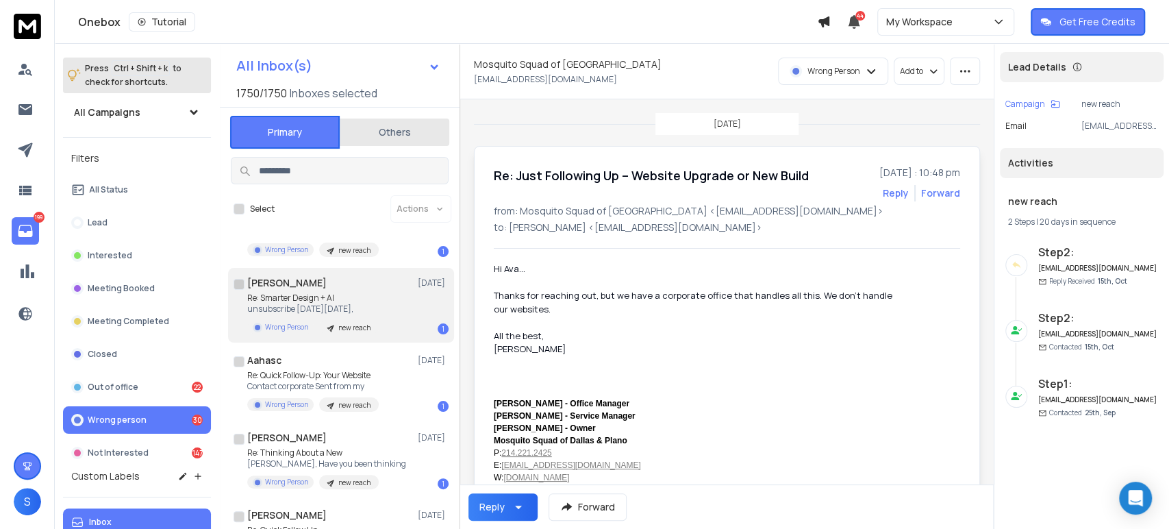
scroll to position [152, 0]
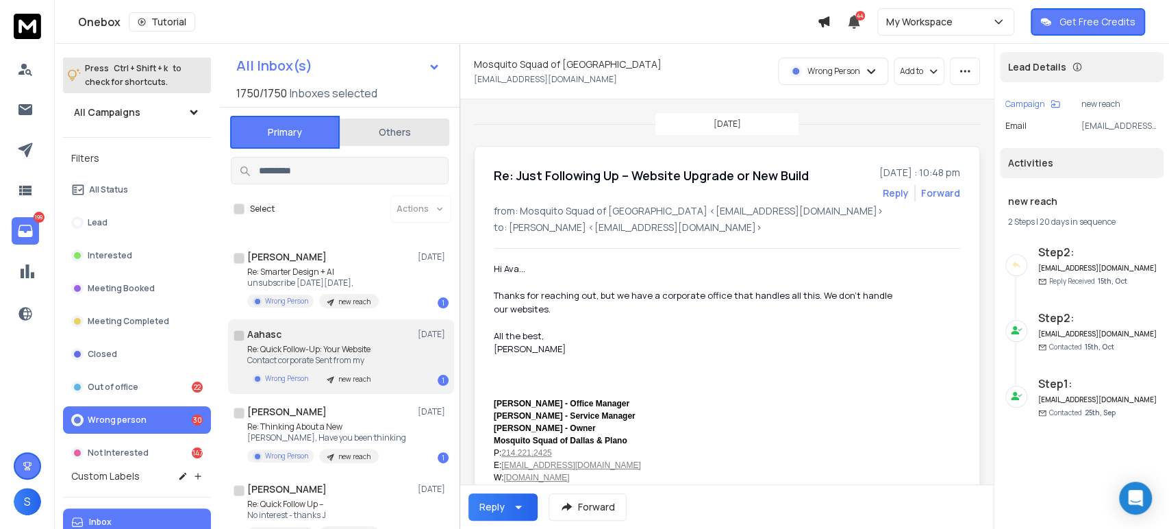
click at [406, 353] on div "Re: Quick Follow-Up: Your Website Contact corporate Sent from my Wrong Person n…" at bounding box center [347, 365] width 201 height 42
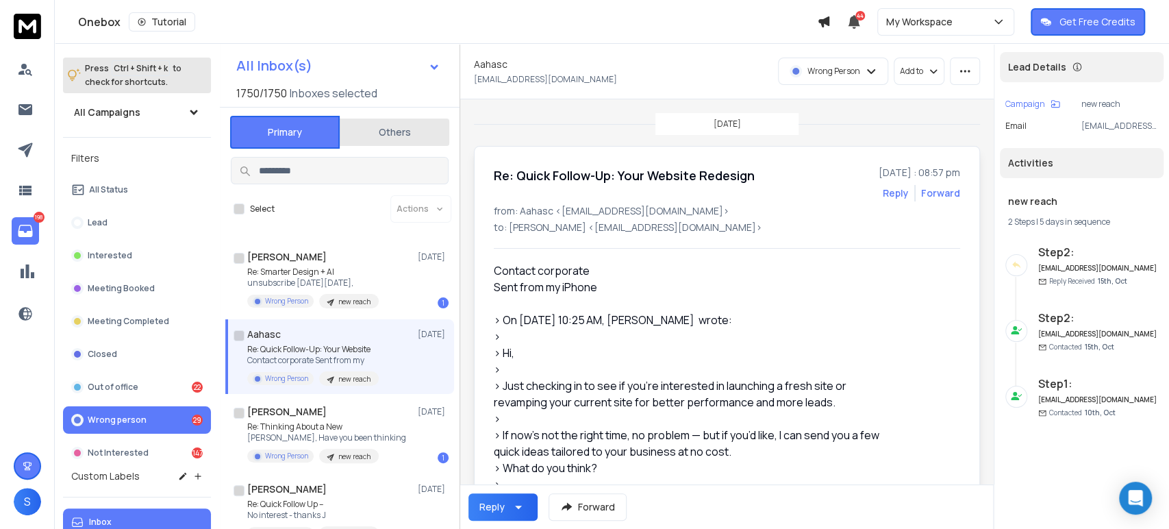
scroll to position [228, 0]
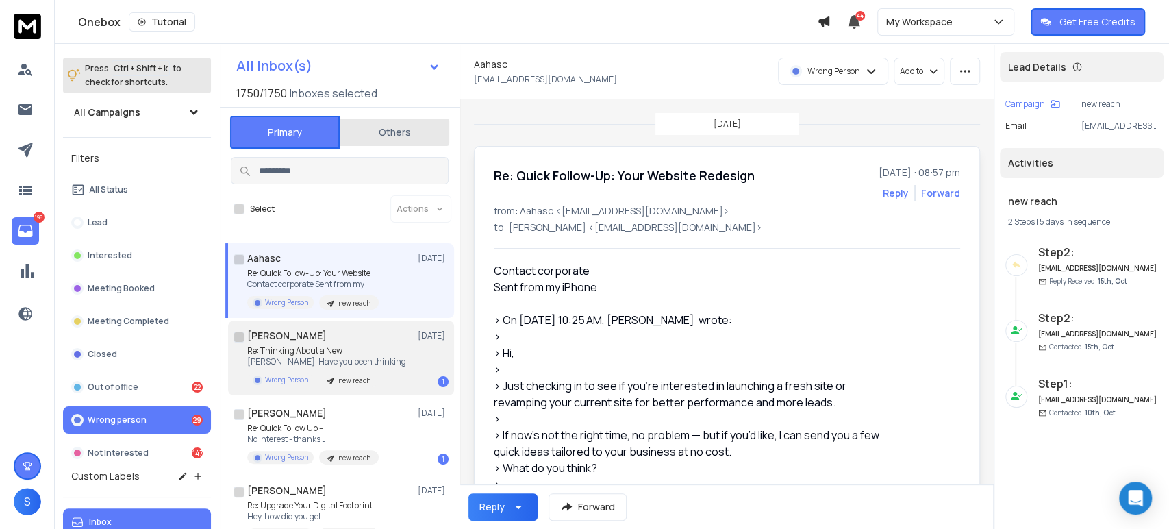
click at [406, 352] on div "Re: Thinking About a New Grace, Have you been thinking Wrong Person new reach 1" at bounding box center [347, 366] width 201 height 42
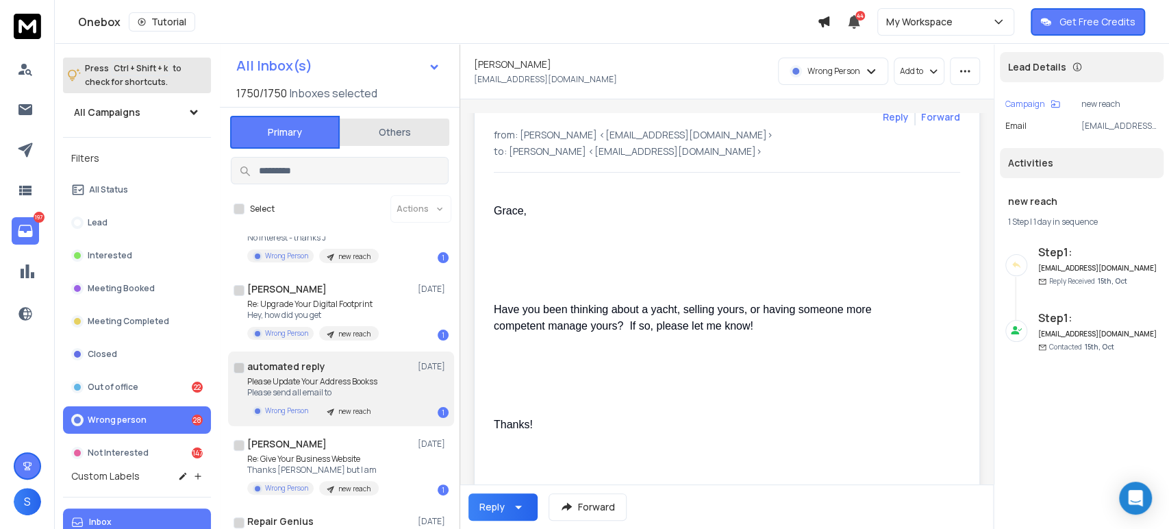
scroll to position [456, 0]
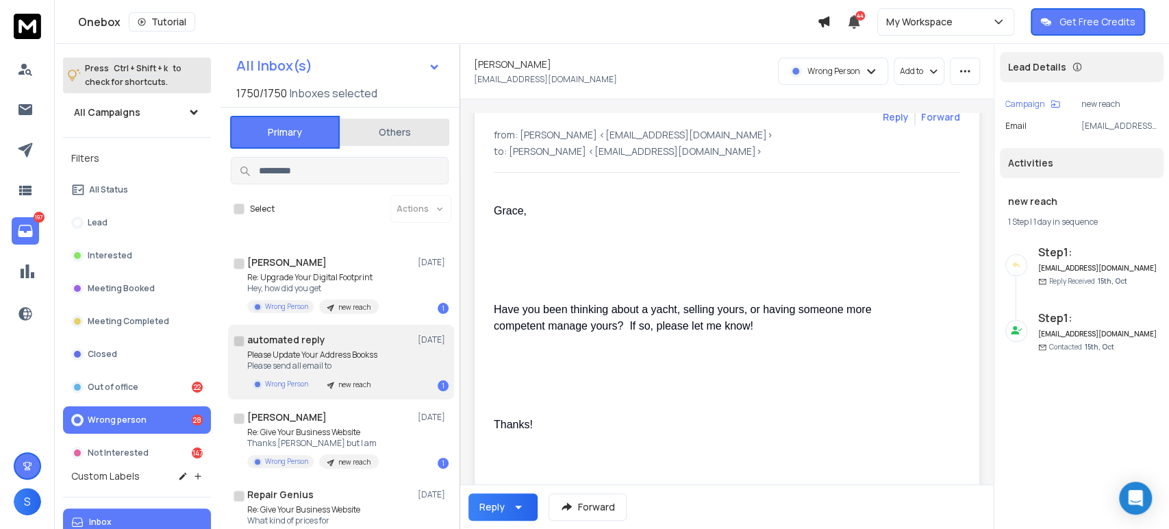
click at [407, 369] on div "Please Update Your Address Bookss Please send all email to Wrong Person new rea…" at bounding box center [347, 370] width 201 height 42
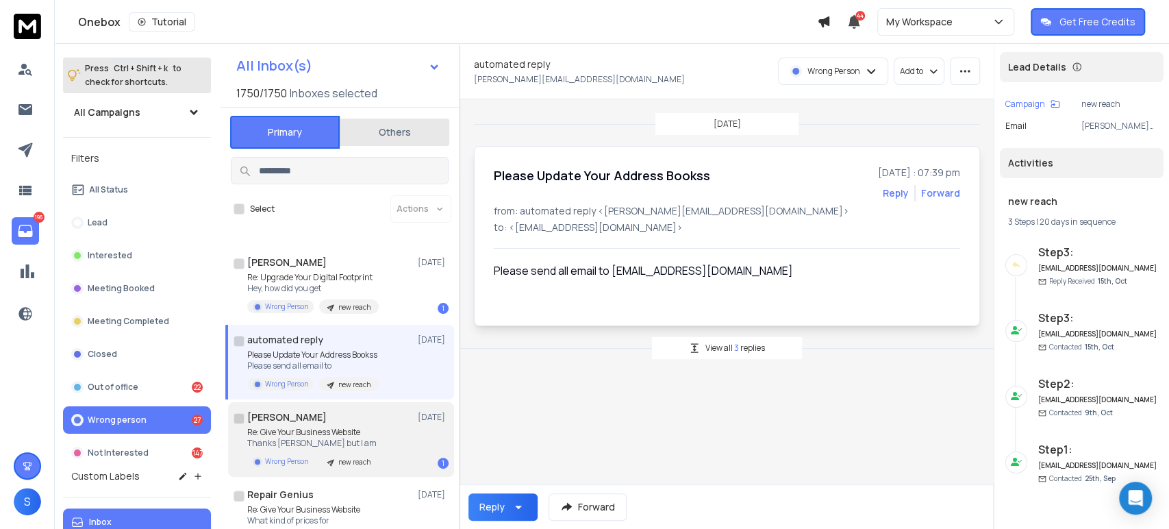
click at [399, 417] on div "James Van Ostran 15 Oct" at bounding box center [347, 417] width 201 height 14
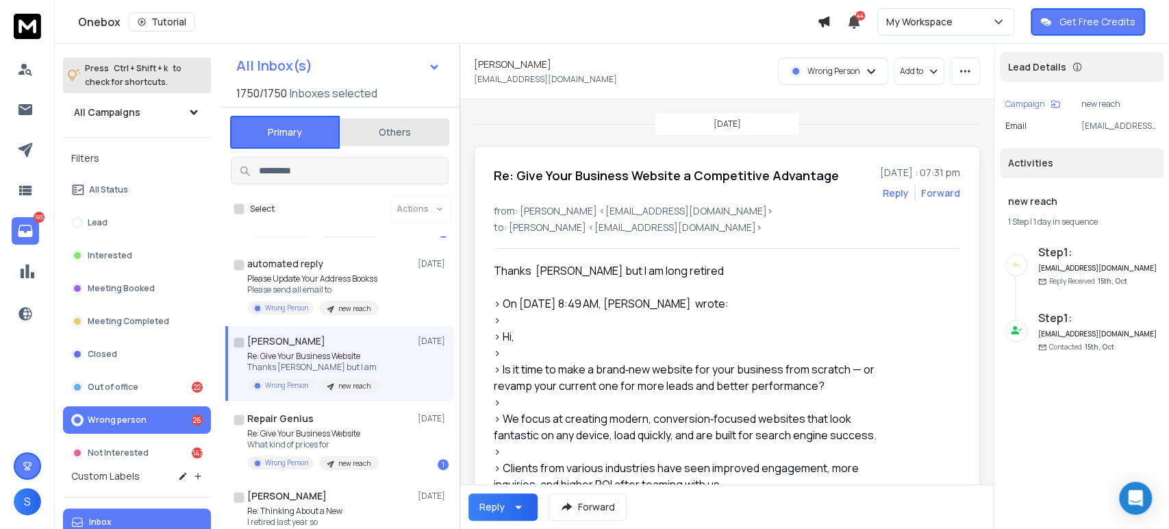
scroll to position [608, 0]
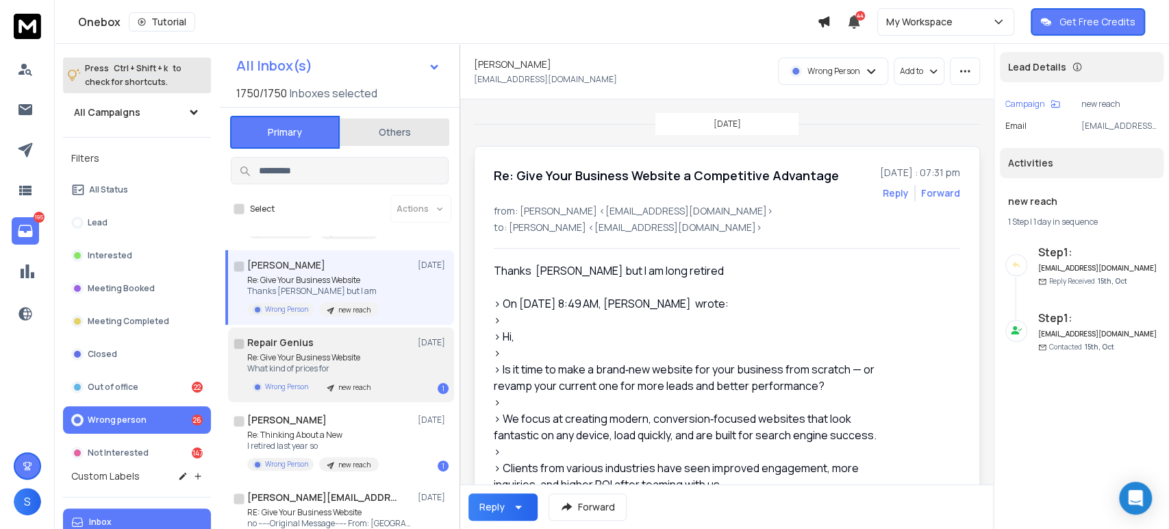
click at [393, 355] on div "Re: Give Your Business Website What kind of prices for Wrong Person new reach 1" at bounding box center [347, 373] width 201 height 42
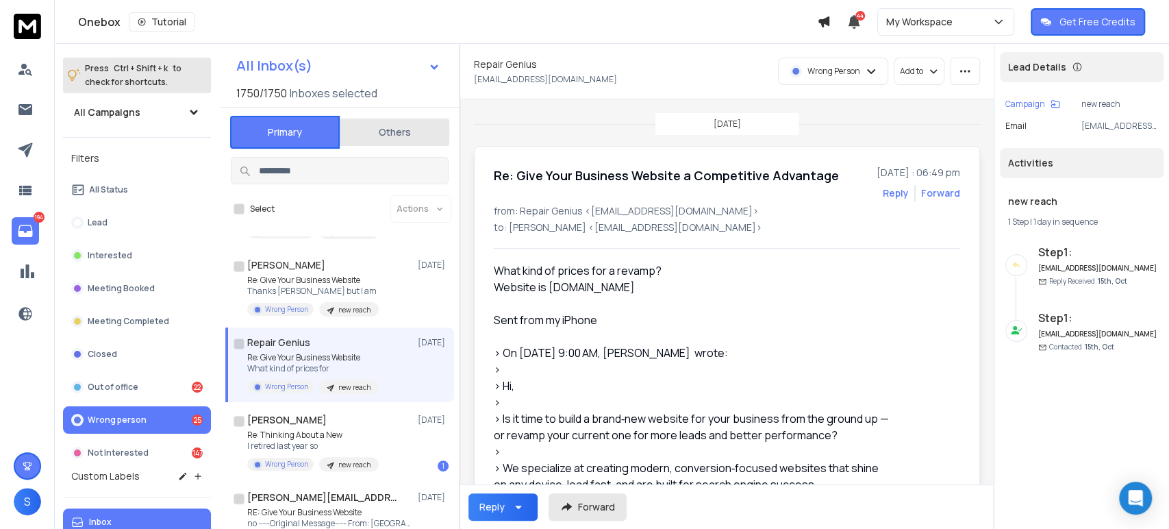
click at [581, 505] on button "Forward" at bounding box center [588, 506] width 78 height 27
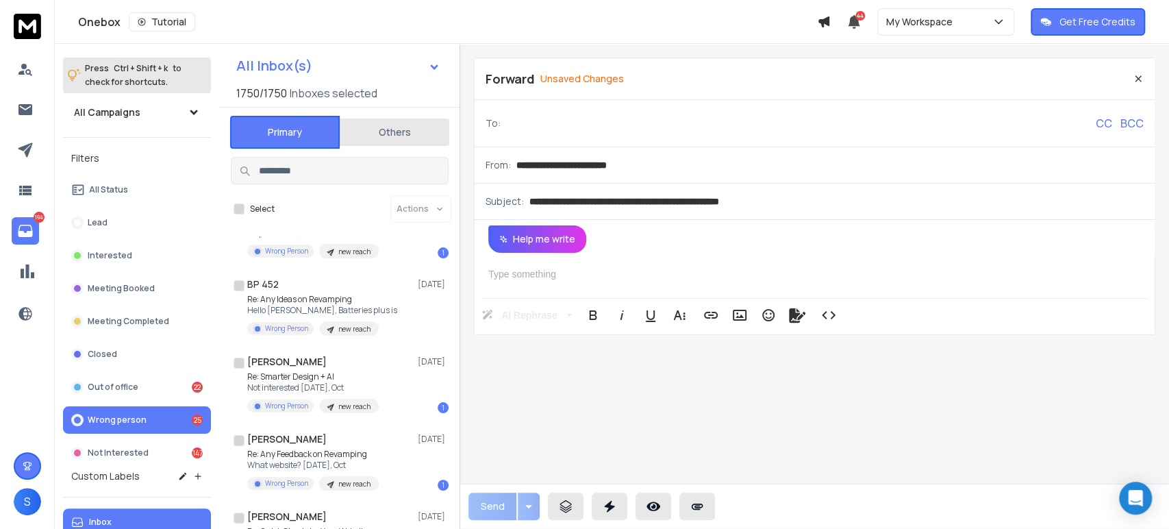
scroll to position [1217, 0]
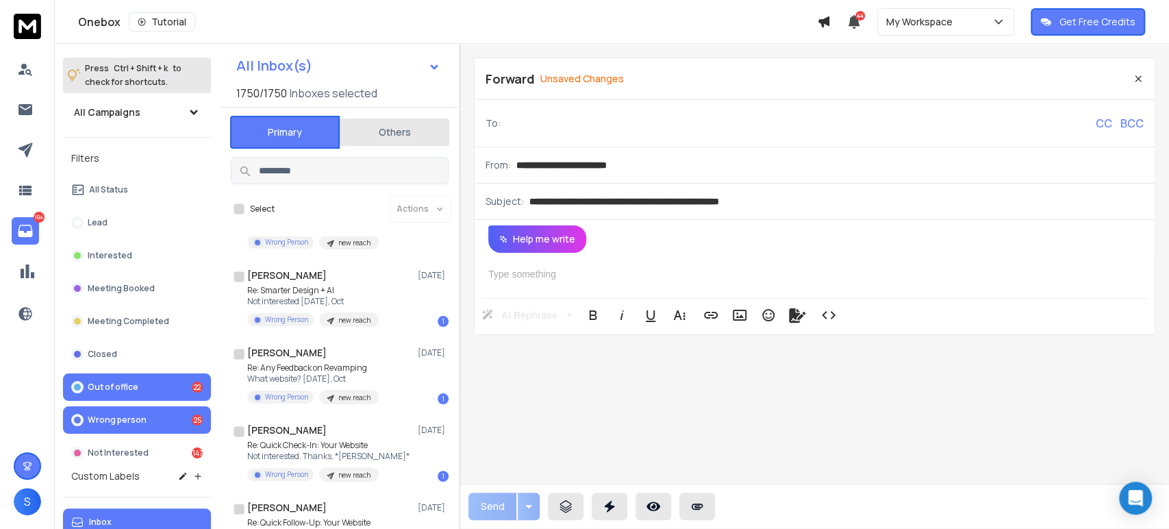
click at [148, 392] on button "Out of office 22" at bounding box center [137, 386] width 148 height 27
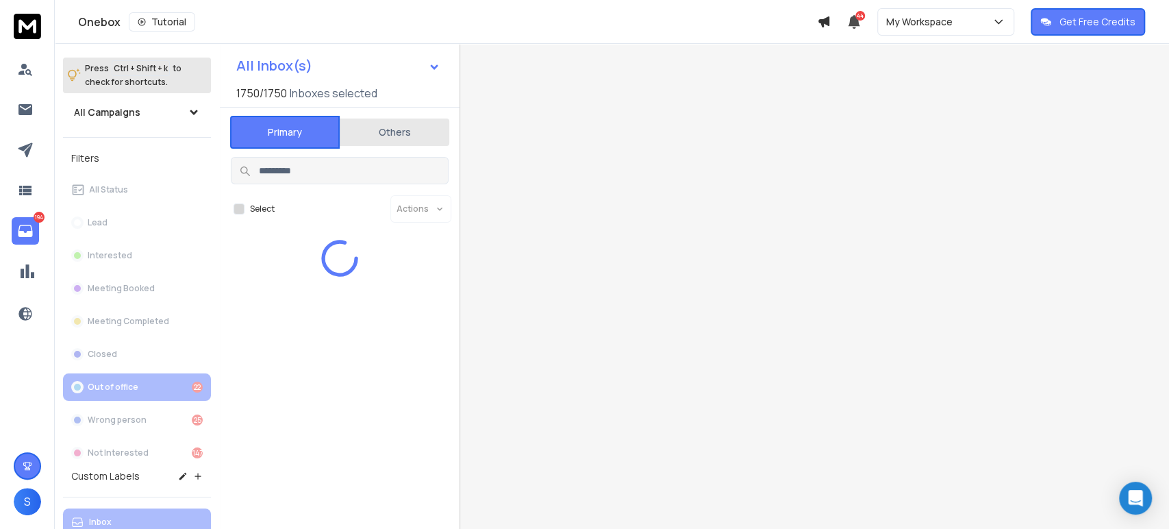
scroll to position [0, 0]
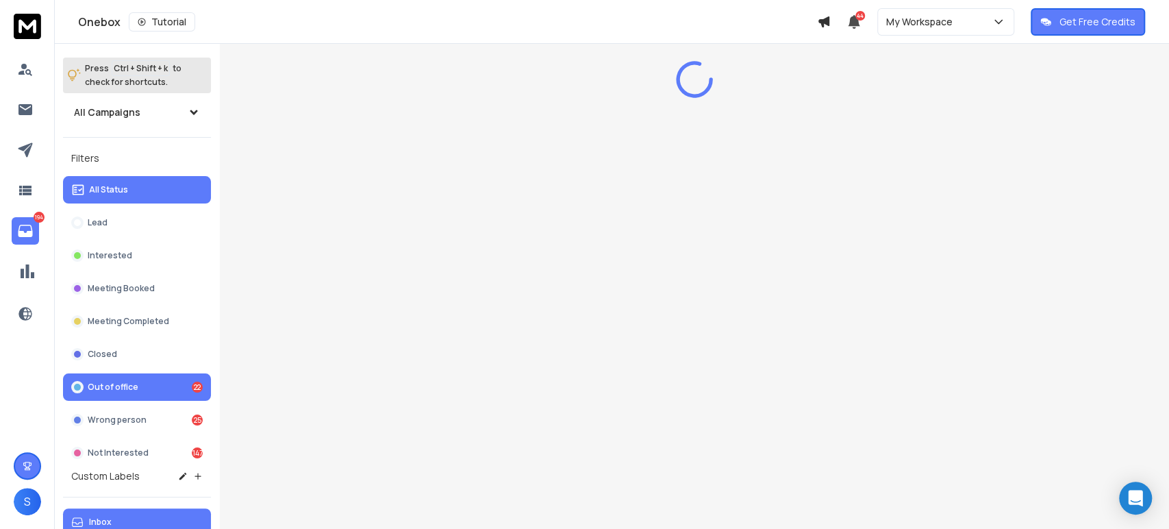
click at [101, 377] on button "Out of office 22" at bounding box center [137, 386] width 148 height 27
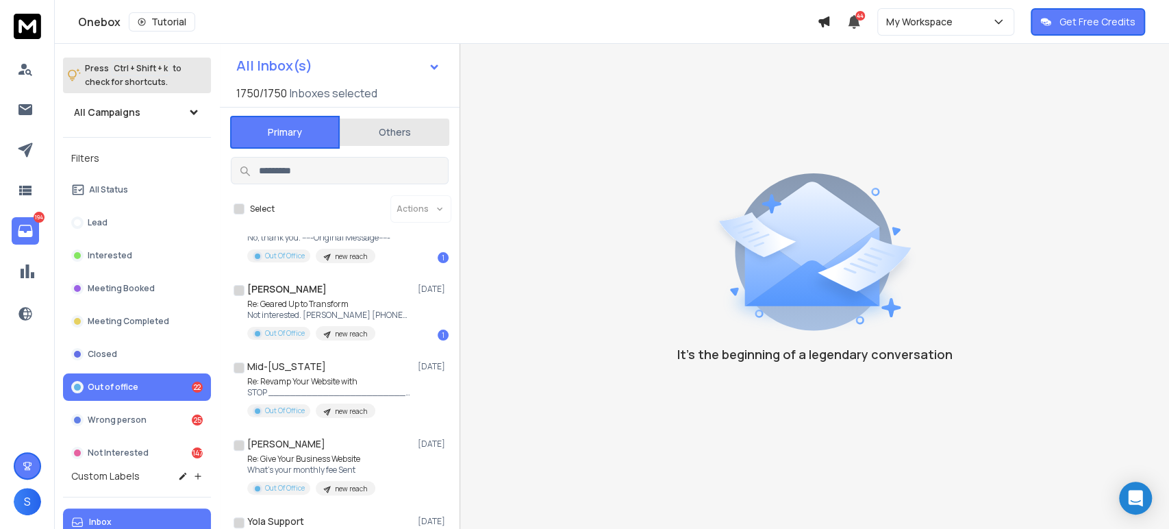
scroll to position [2283, 0]
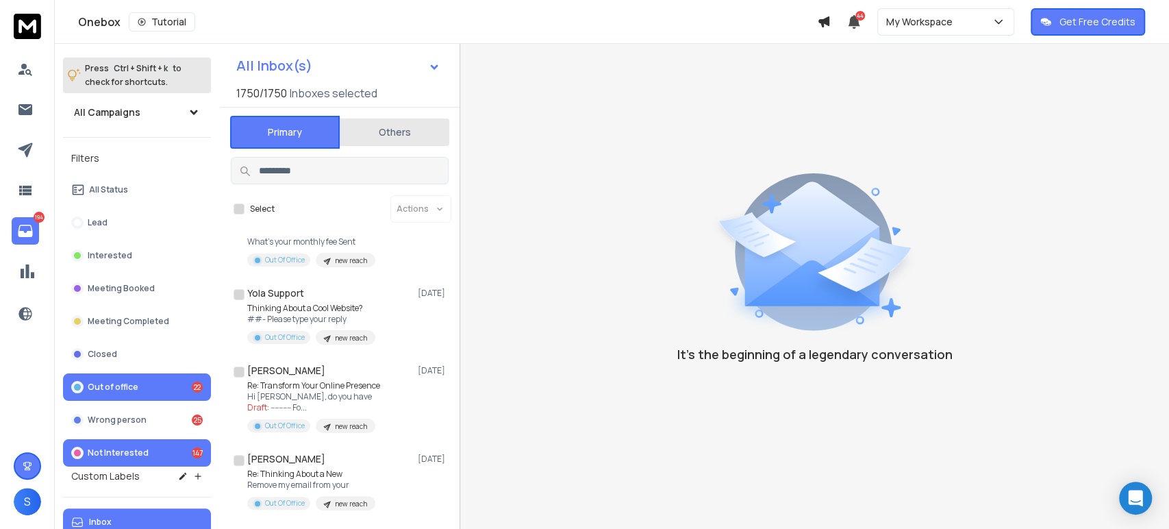
click at [150, 458] on button "Not Interested 147" at bounding box center [137, 452] width 148 height 27
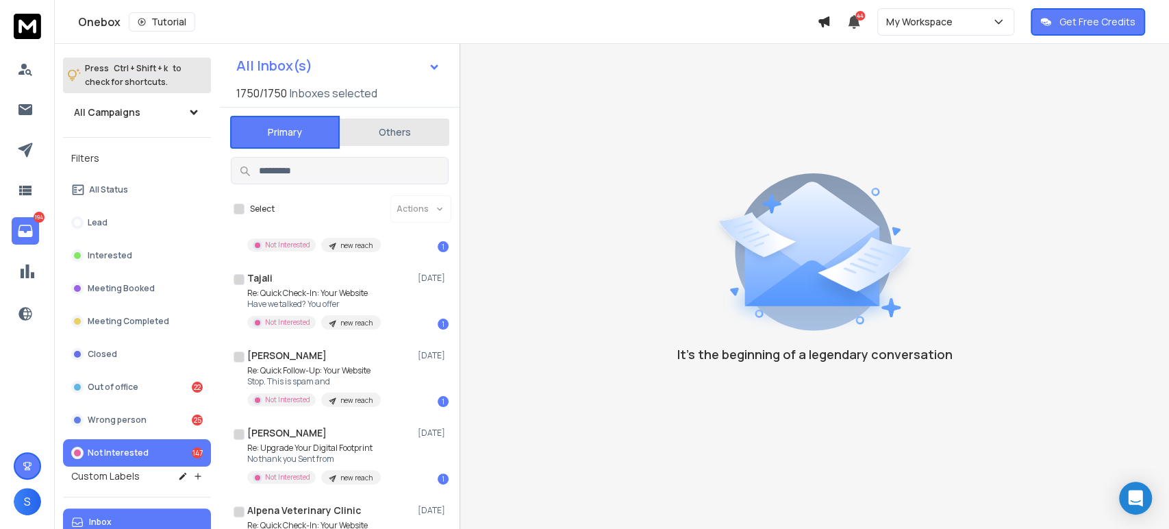
scroll to position [1826, 0]
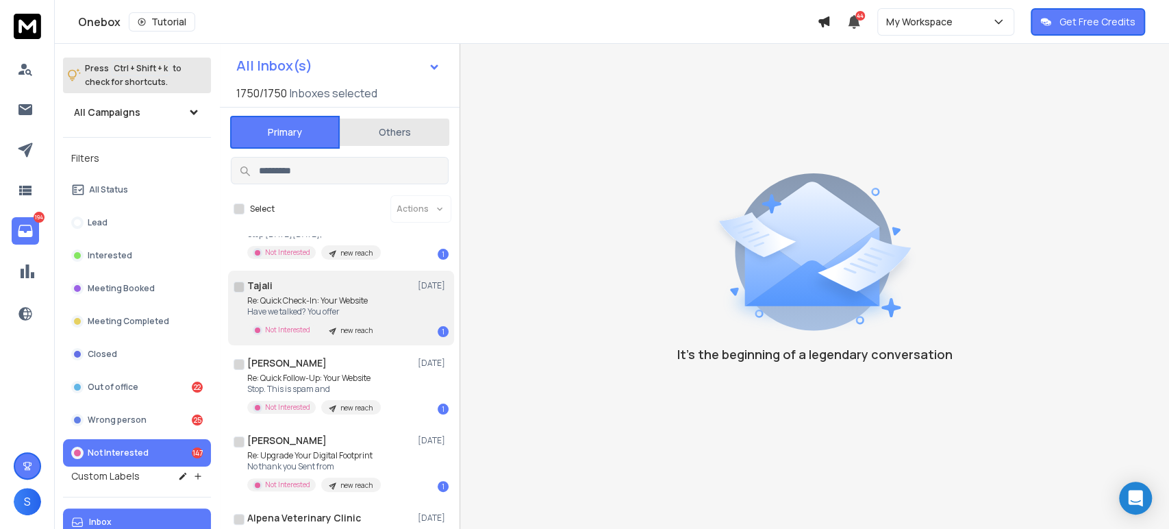
click at [391, 307] on div "Re: Quick Check-In: Your Website Have we talked? You offer Not Interested new r…" at bounding box center [347, 316] width 201 height 42
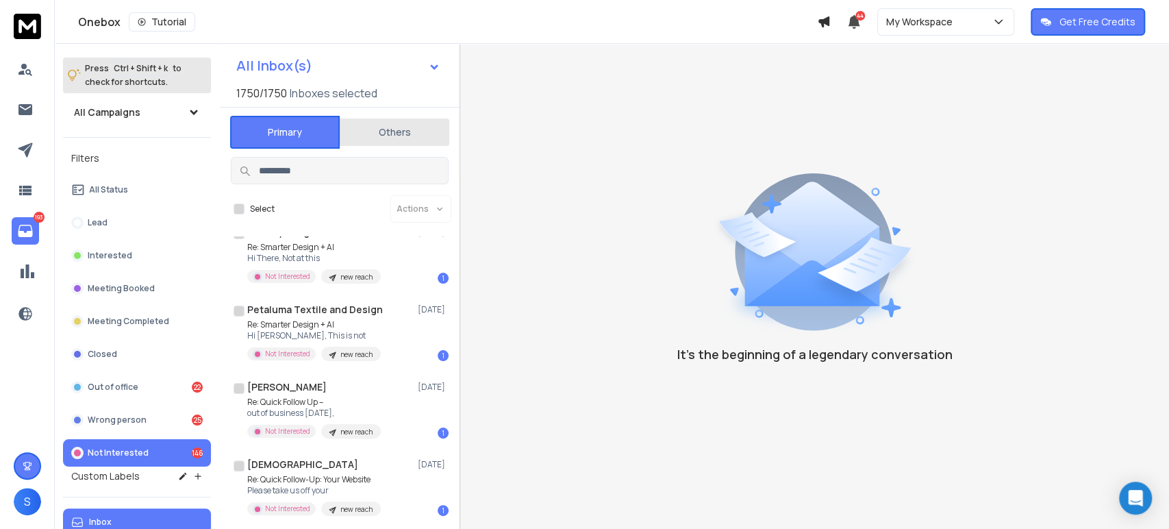
scroll to position [3430, 0]
click at [391, 306] on div "BP 777 14 Oct" at bounding box center [347, 307] width 201 height 14
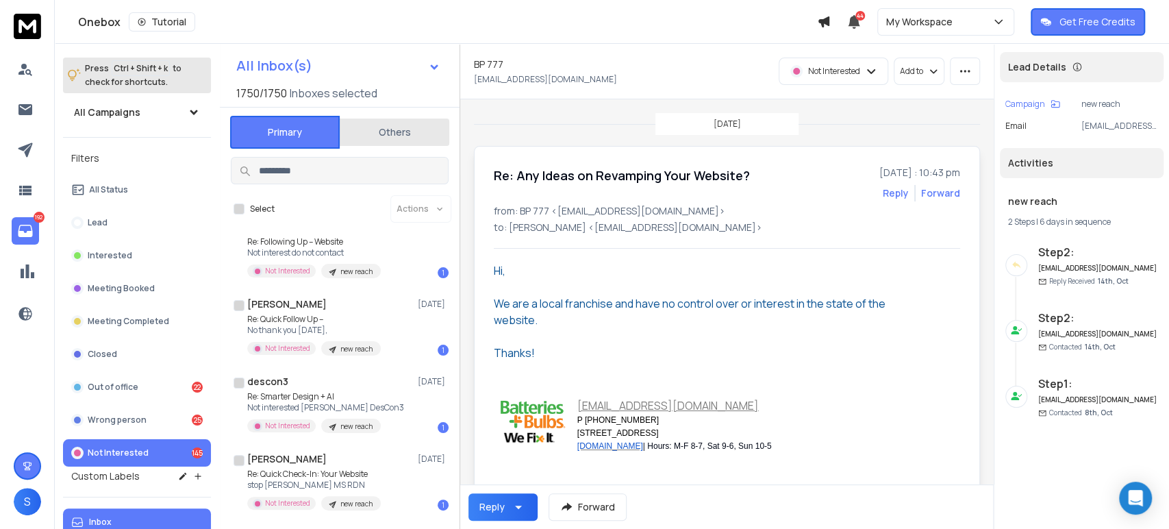
scroll to position [5029, 0]
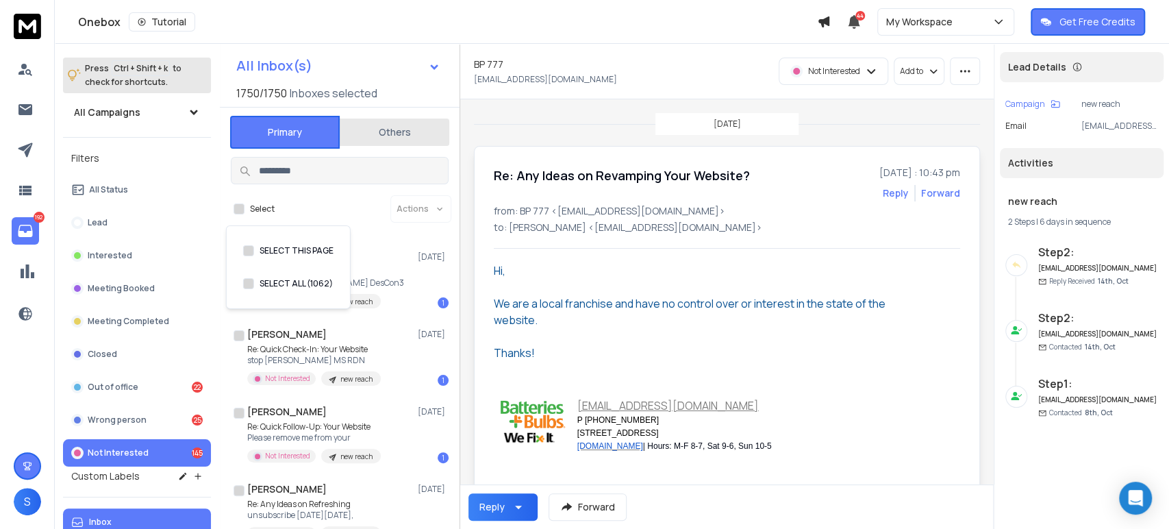
click at [250, 284] on button "SELECT THIS PAGE" at bounding box center [248, 283] width 11 height 11
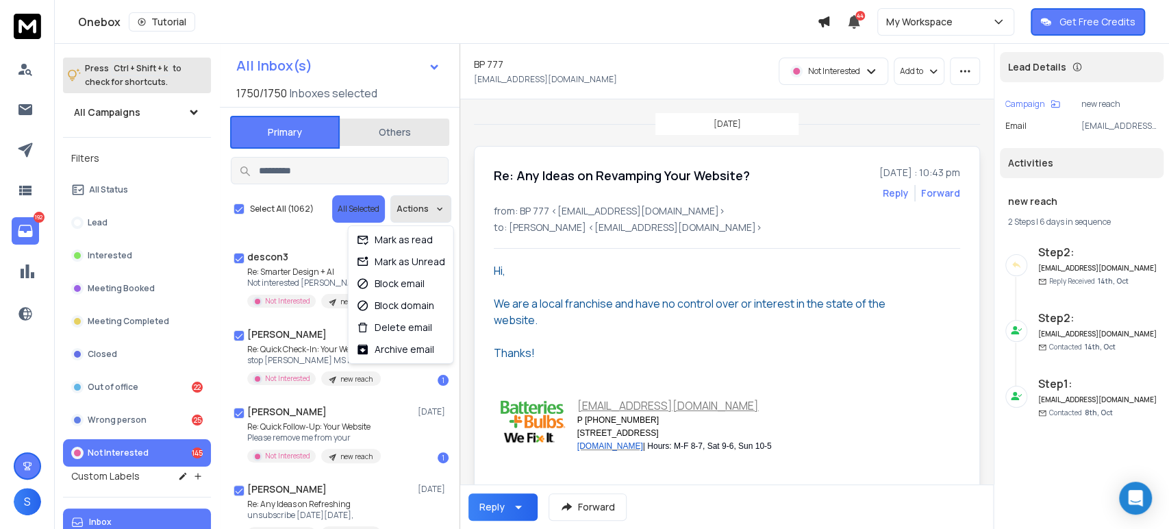
click at [421, 220] on button "Actions" at bounding box center [420, 208] width 61 height 27
click at [411, 240] on div "Mark as read" at bounding box center [395, 240] width 76 height 14
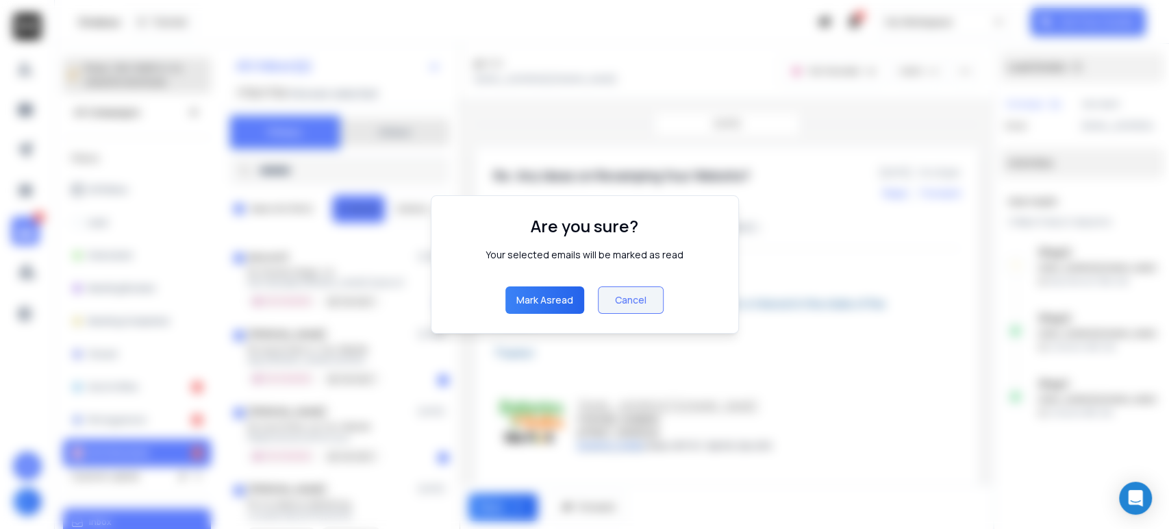
click at [525, 303] on p "Mark as read" at bounding box center [544, 300] width 57 height 14
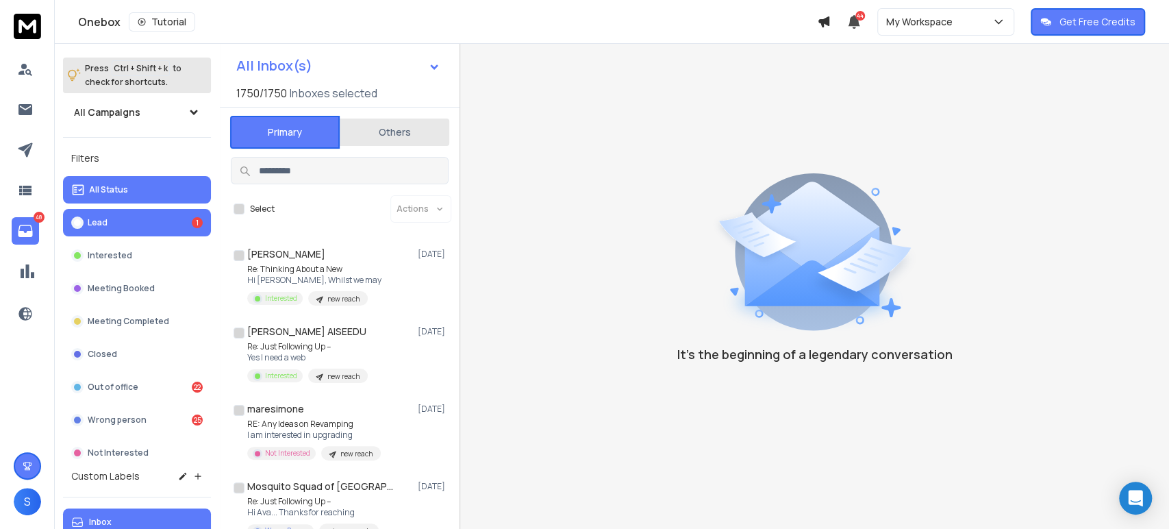
click at [162, 220] on button "Lead 1" at bounding box center [137, 222] width 148 height 27
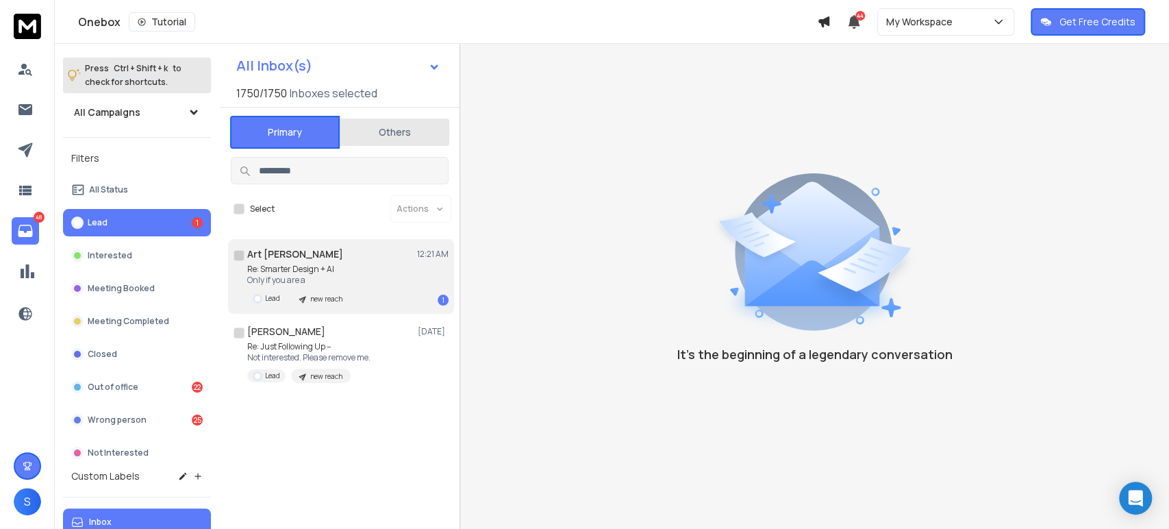
click at [338, 270] on p "Re: Smarter Design + AI" at bounding box center [298, 269] width 103 height 11
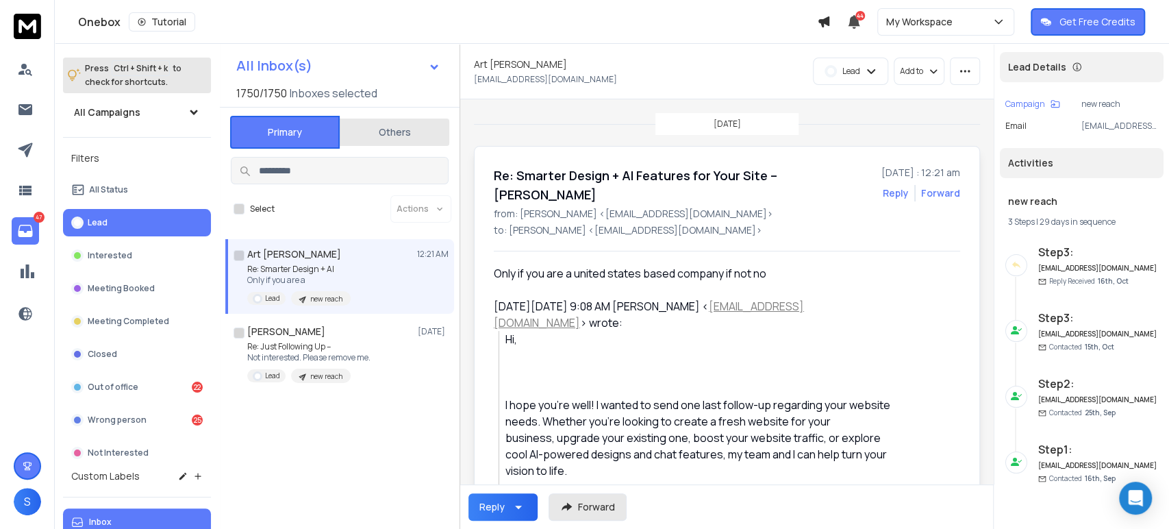
click at [610, 501] on button "Forward" at bounding box center [588, 506] width 78 height 27
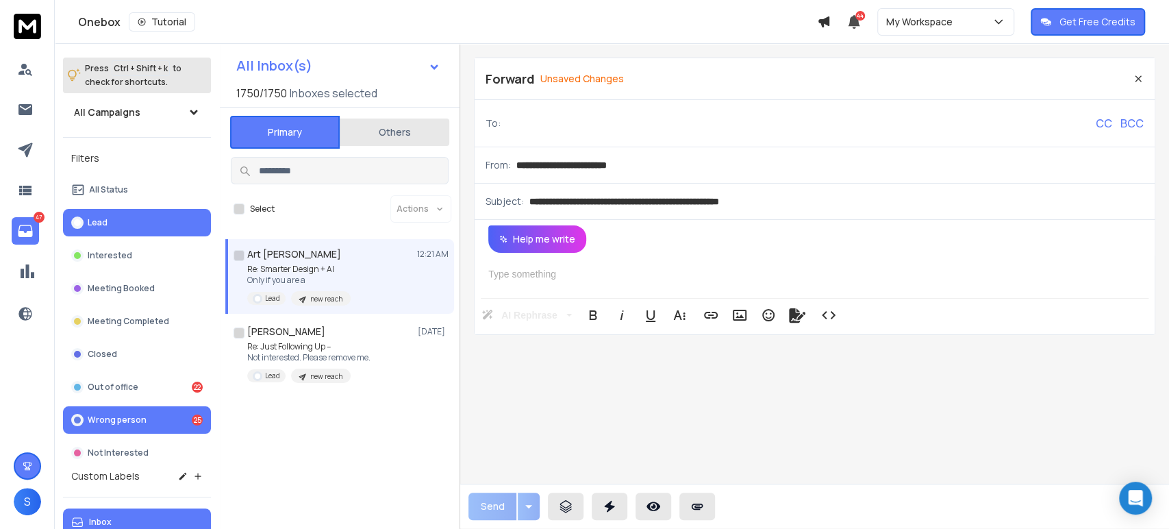
click at [134, 410] on button "Wrong person 25" at bounding box center [137, 419] width 148 height 27
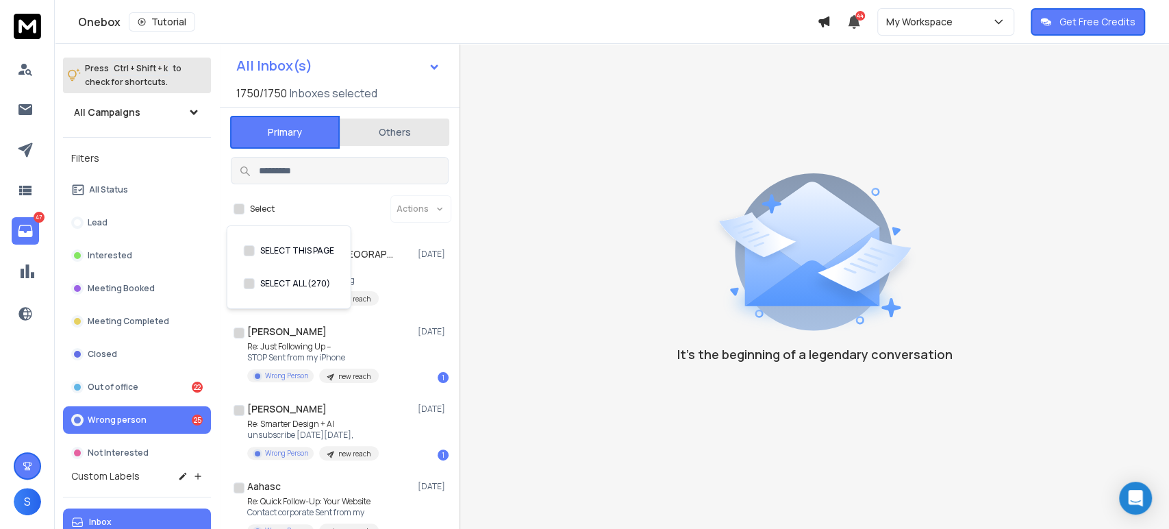
click at [247, 284] on button "SELECT THIS PAGE" at bounding box center [249, 283] width 11 height 11
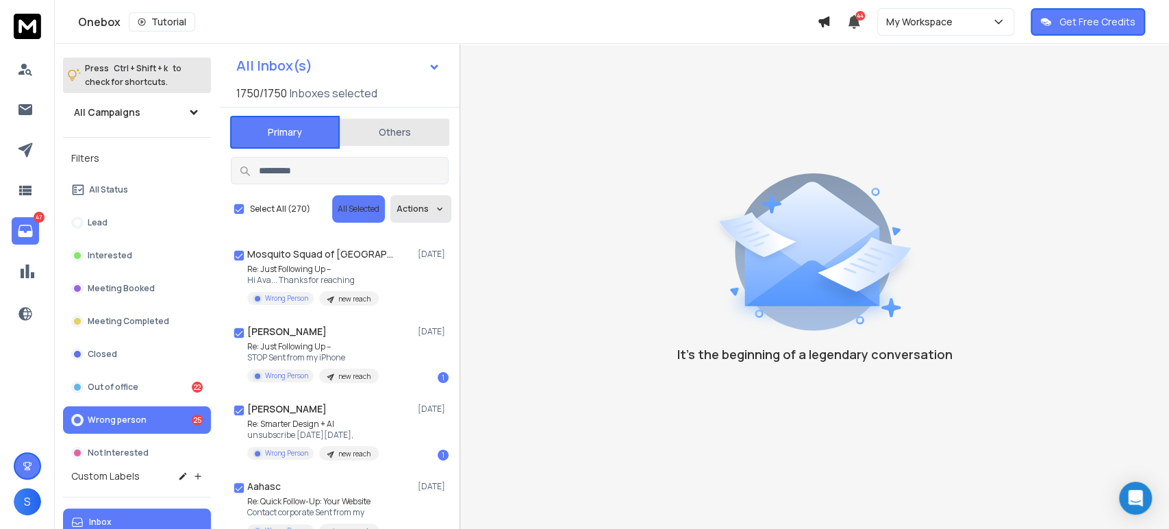
click at [423, 207] on p "Actions" at bounding box center [413, 208] width 32 height 11
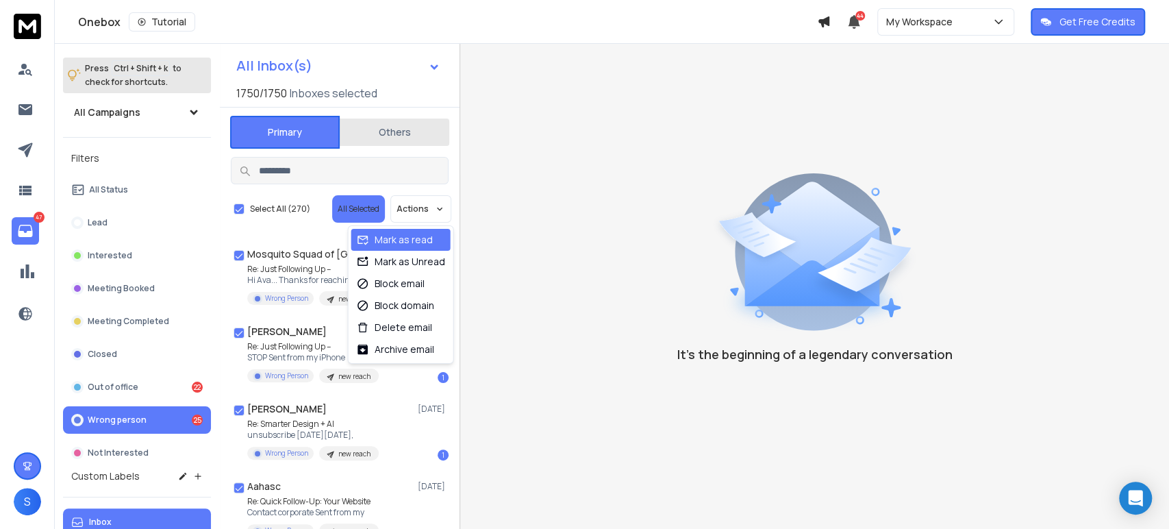
click at [413, 234] on div "Mark as read" at bounding box center [395, 240] width 76 height 14
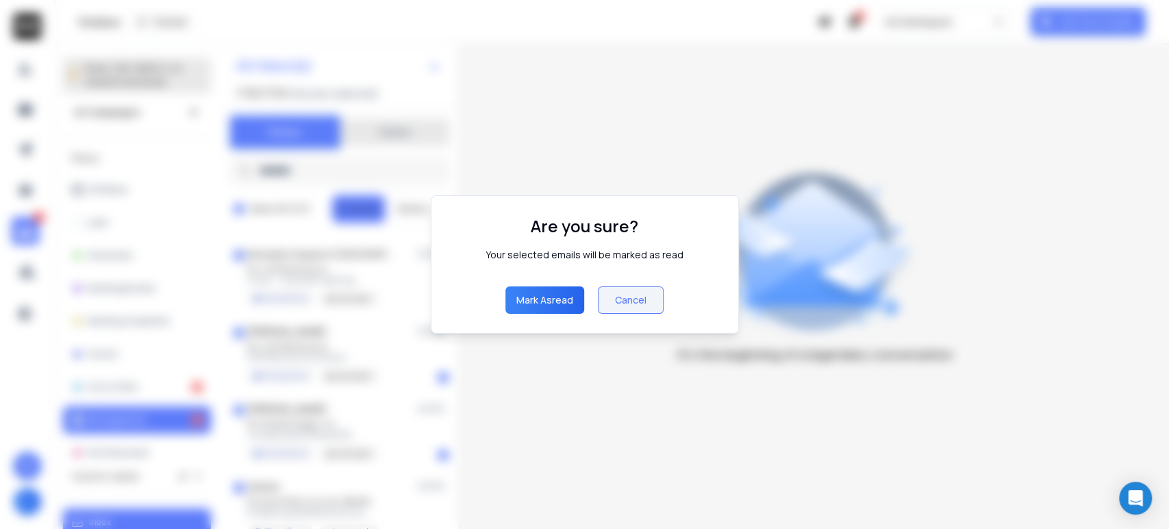
click at [529, 290] on button "Mark as read" at bounding box center [545, 299] width 79 height 27
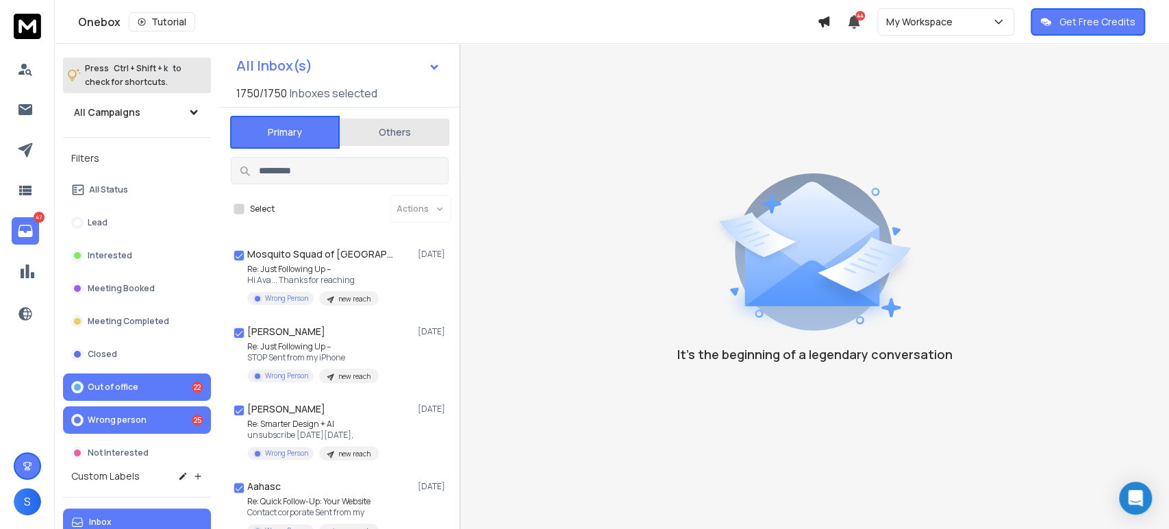
click at [105, 388] on p "Out of office" at bounding box center [113, 387] width 51 height 11
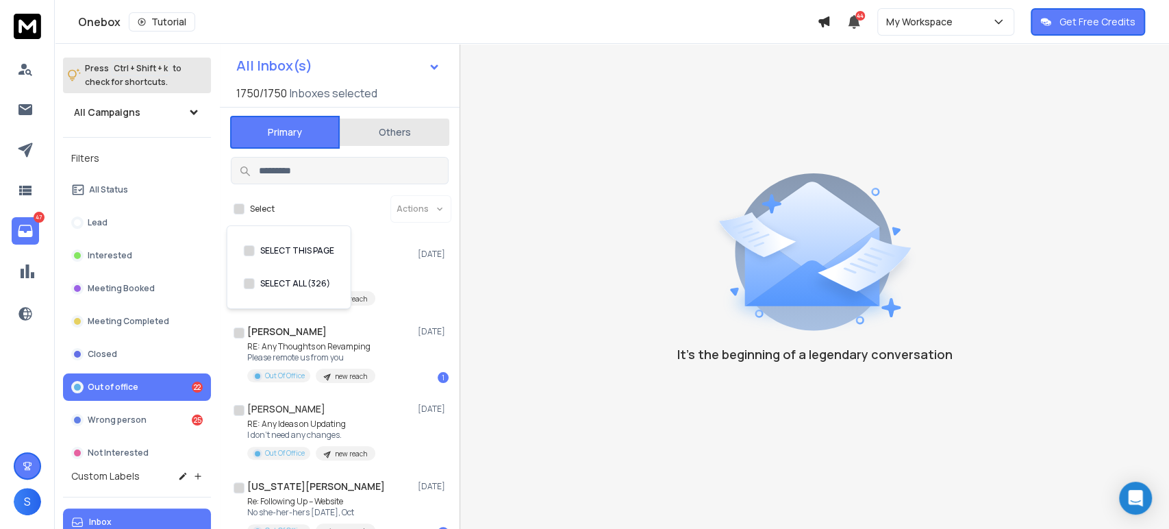
click at [237, 208] on button "SELECT THIS PAGE" at bounding box center [239, 208] width 11 height 11
click at [239, 211] on button "SELECT THIS PAGE" at bounding box center [239, 208] width 11 height 11
click at [239, 211] on button "Select" at bounding box center [239, 208] width 11 height 11
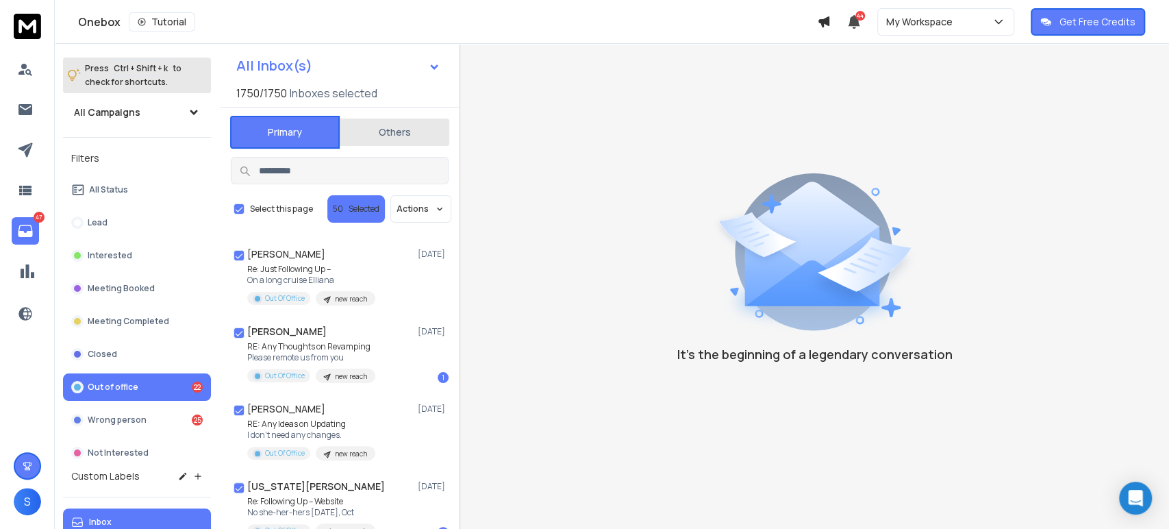
click at [239, 211] on button "Select this page" at bounding box center [239, 208] width 11 height 11
click at [239, 211] on button "Select" at bounding box center [239, 208] width 11 height 11
click at [239, 210] on button "Select this page" at bounding box center [239, 208] width 11 height 11
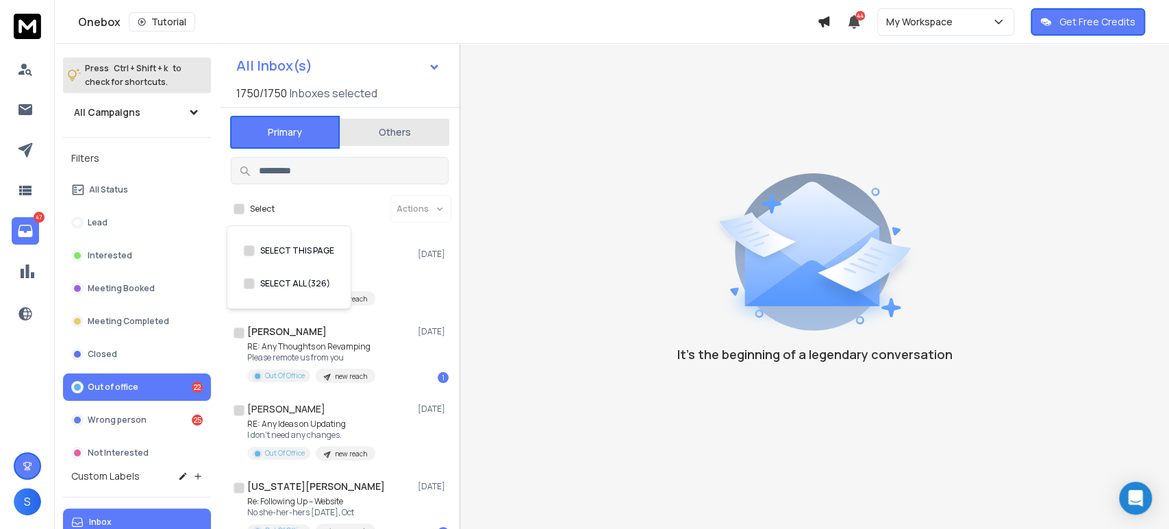
click at [247, 282] on button "SELECT THIS PAGE" at bounding box center [249, 283] width 11 height 11
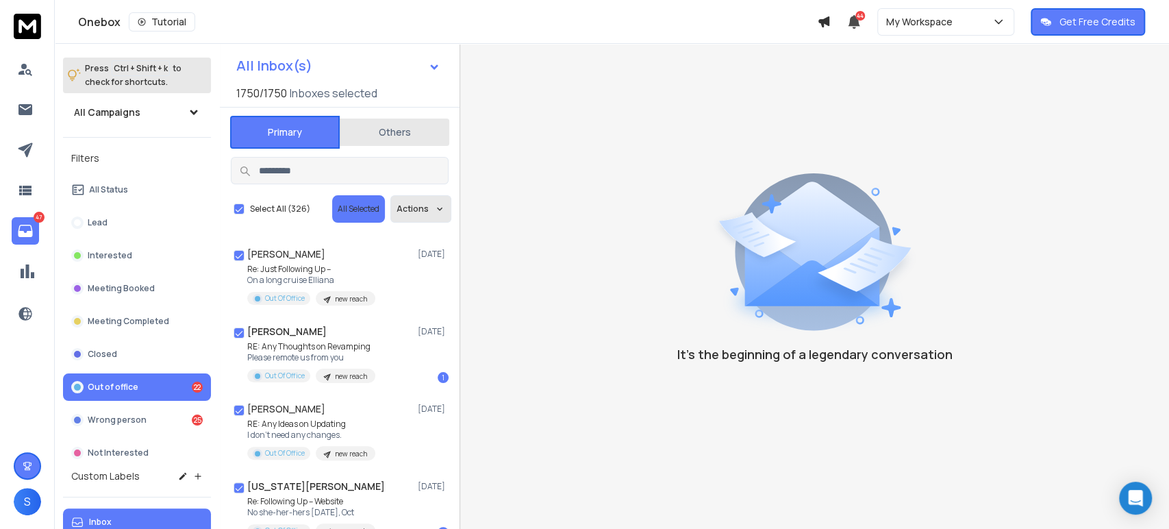
click at [422, 209] on p "Actions" at bounding box center [413, 208] width 32 height 11
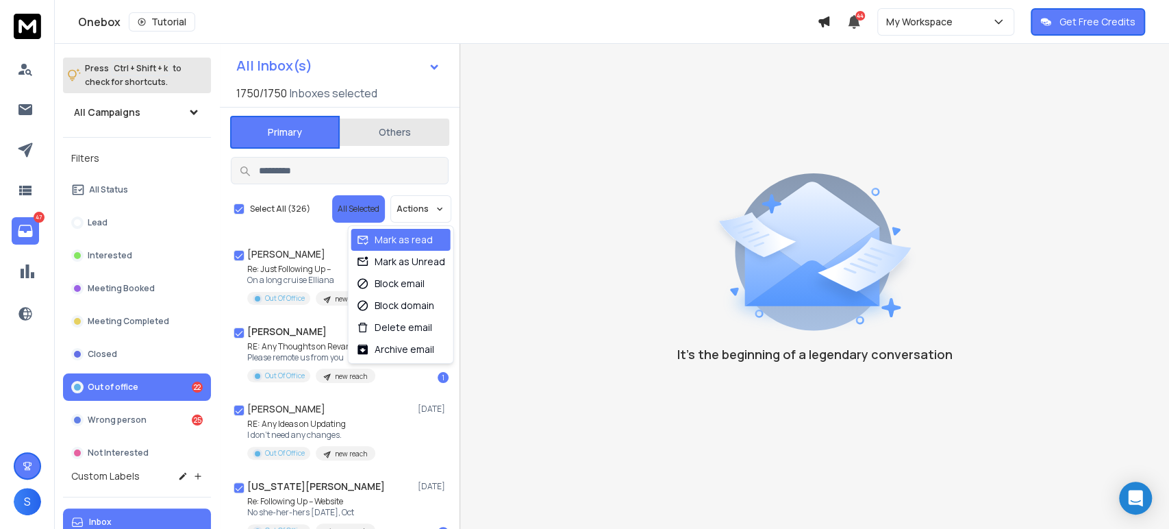
click at [422, 236] on div "Mark as read" at bounding box center [395, 240] width 76 height 14
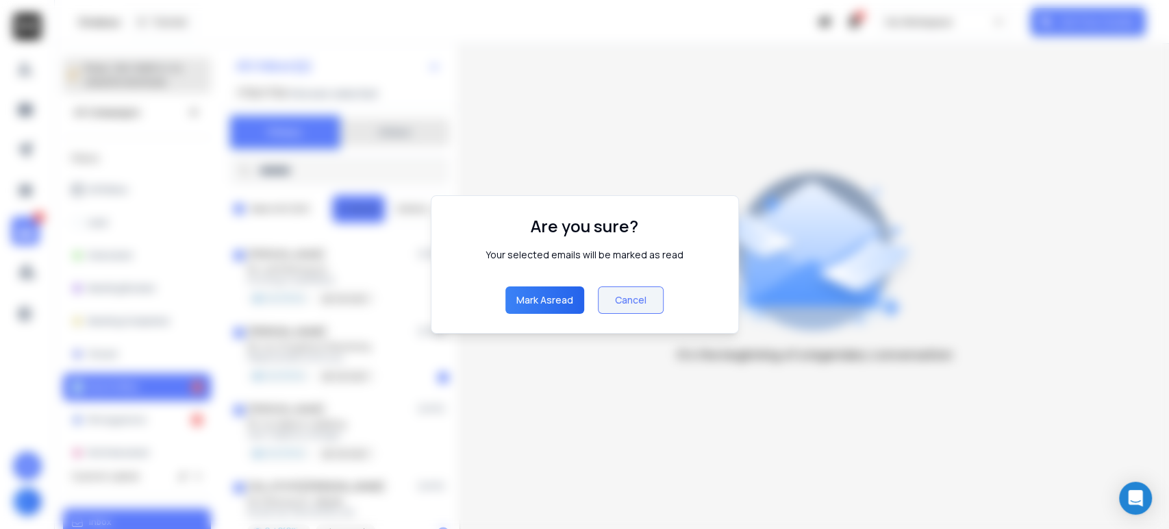
drag, startPoint x: 547, startPoint y: 303, endPoint x: 500, endPoint y: 253, distance: 68.3
click at [543, 300] on p "Mark as read" at bounding box center [544, 300] width 57 height 14
